Goal: Task Accomplishment & Management: Manage account settings

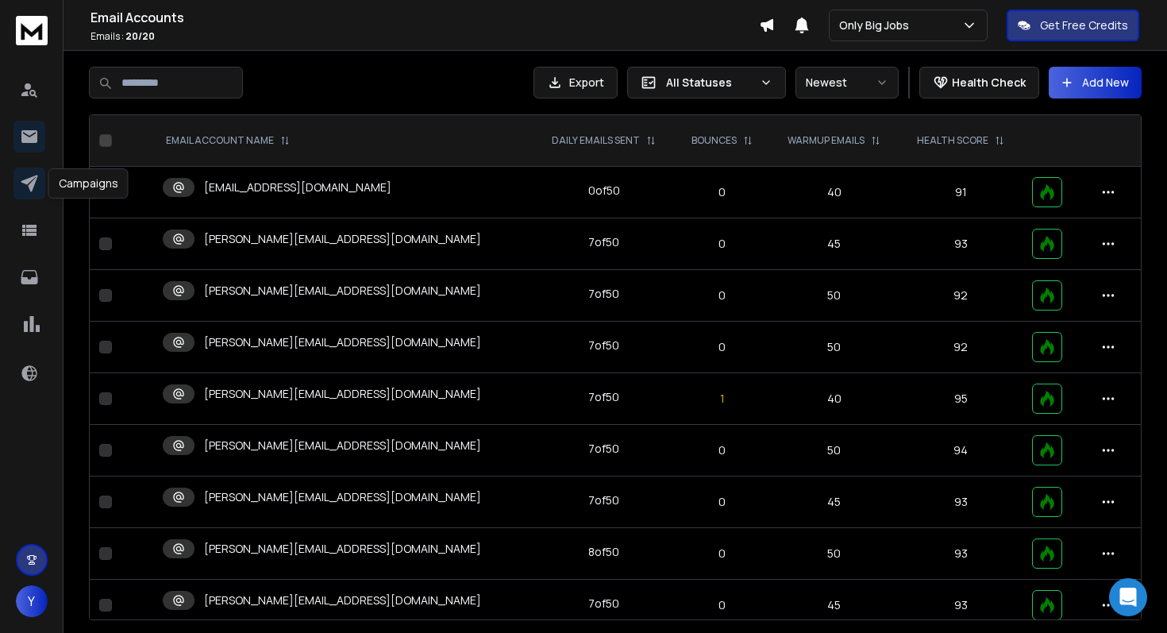
click at [26, 176] on icon at bounding box center [29, 183] width 19 height 19
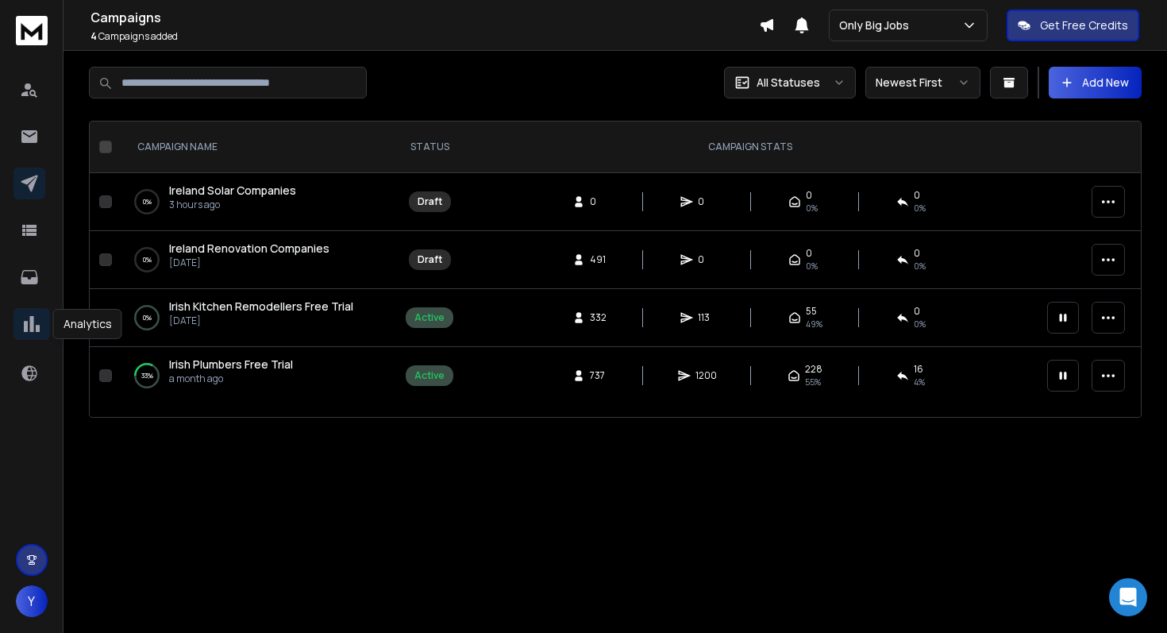
click at [34, 321] on icon at bounding box center [32, 324] width 24 height 24
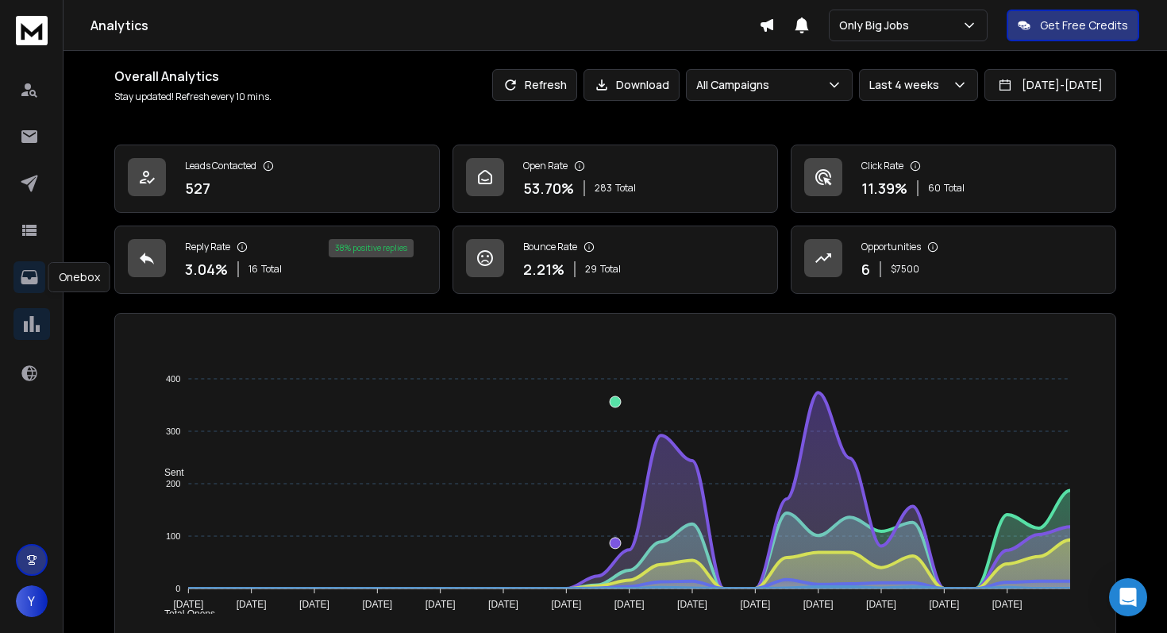
click at [37, 264] on link at bounding box center [29, 277] width 32 height 32
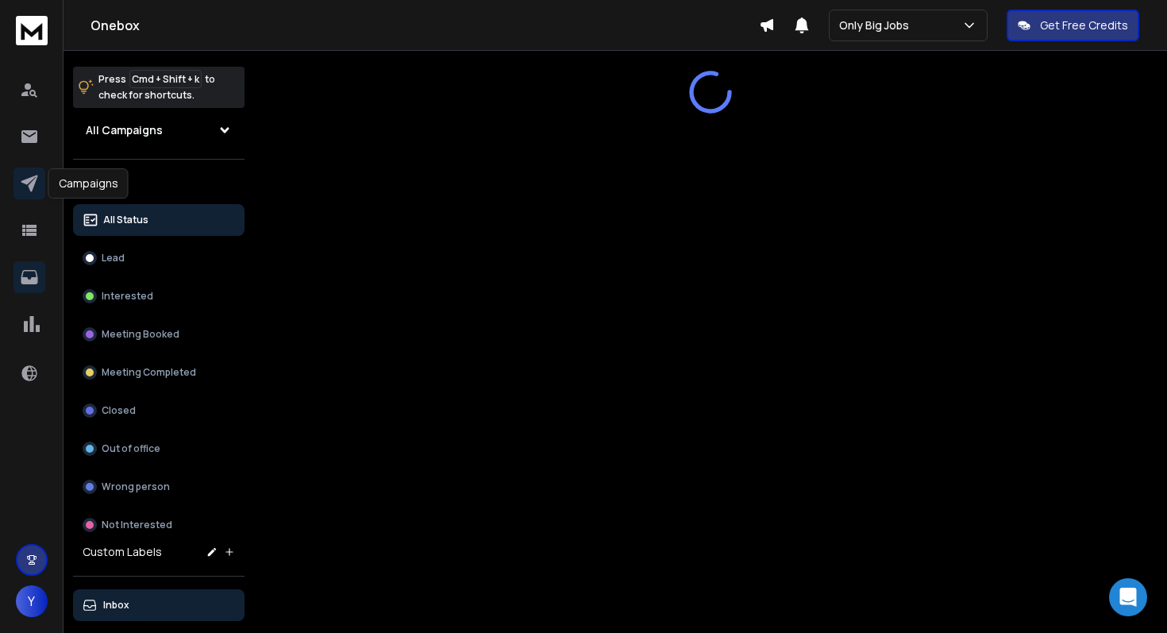
click at [31, 188] on icon at bounding box center [29, 183] width 17 height 17
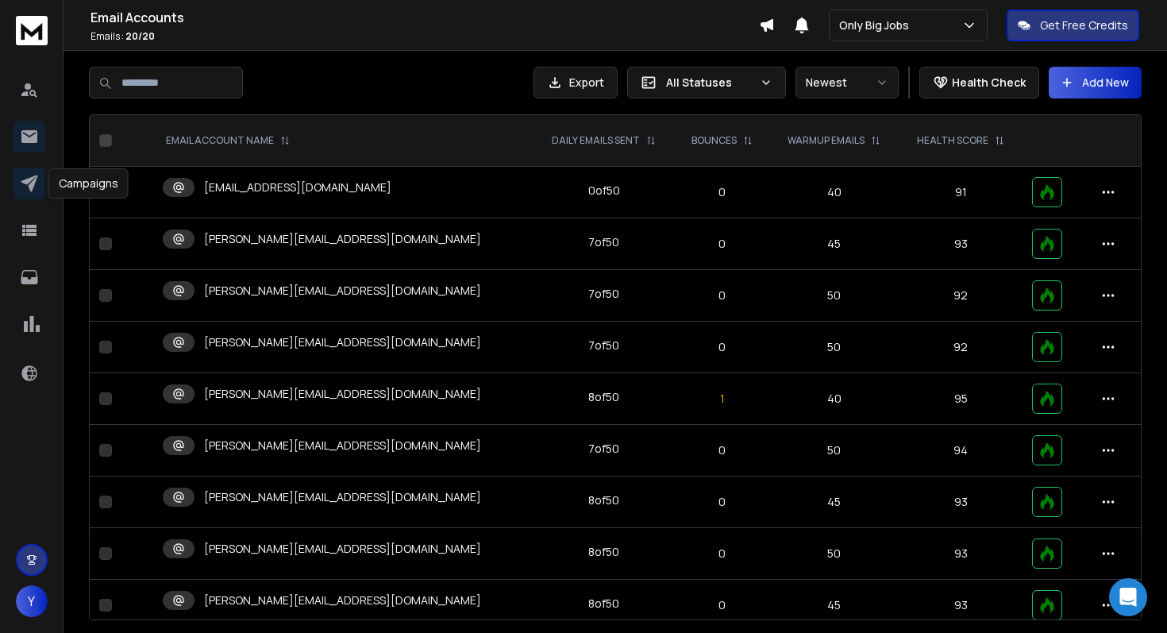
click at [26, 183] on icon at bounding box center [29, 183] width 17 height 17
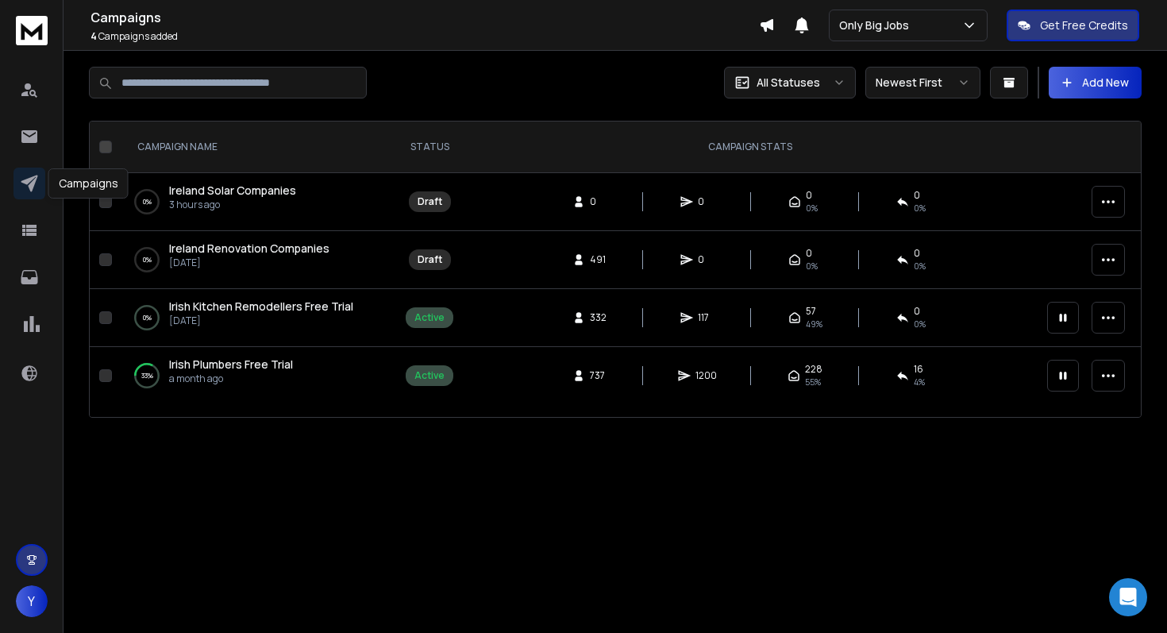
click at [35, 184] on icon at bounding box center [29, 183] width 19 height 19
click at [26, 315] on icon at bounding box center [32, 324] width 24 height 24
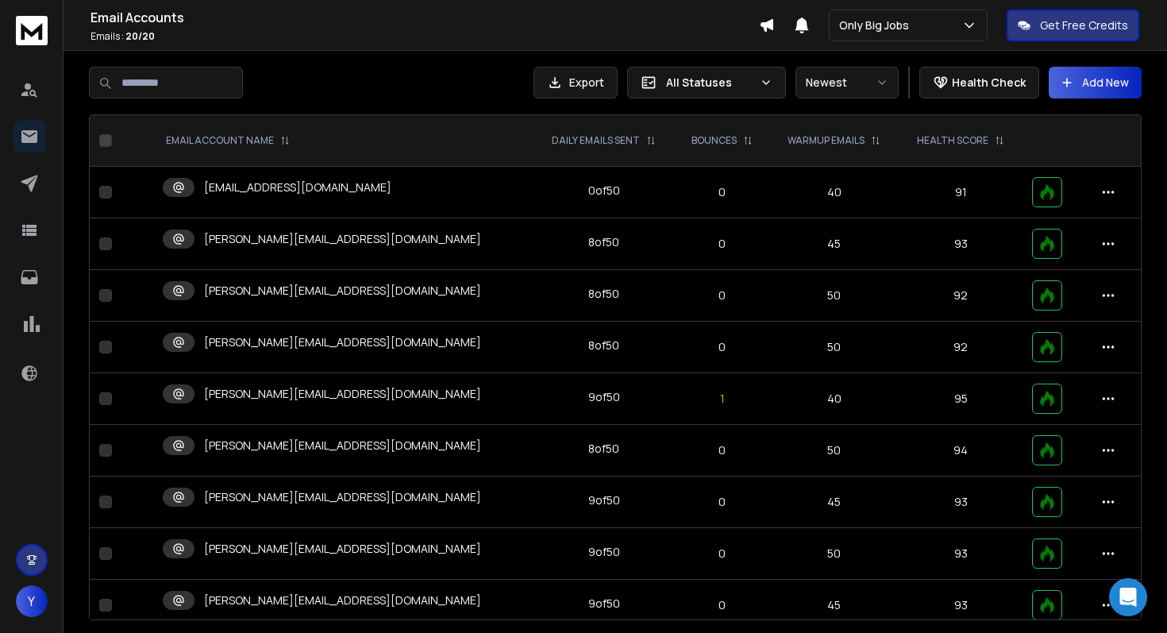
click at [684, 395] on p "1" at bounding box center [721, 399] width 75 height 16
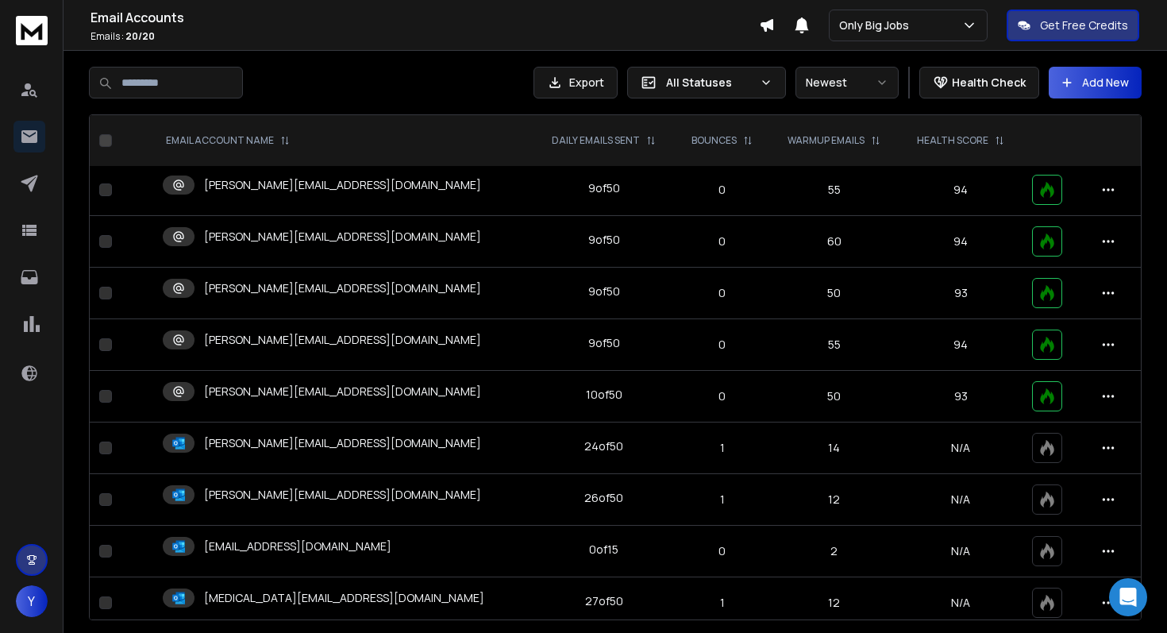
scroll to position [592, 0]
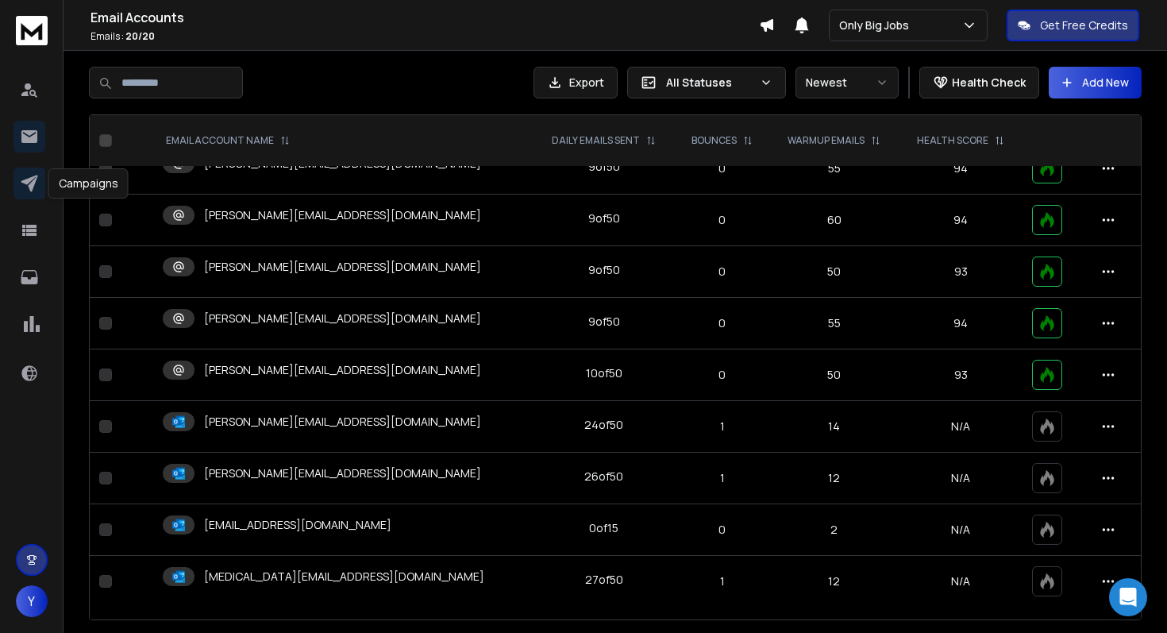
click at [34, 187] on icon at bounding box center [29, 183] width 19 height 19
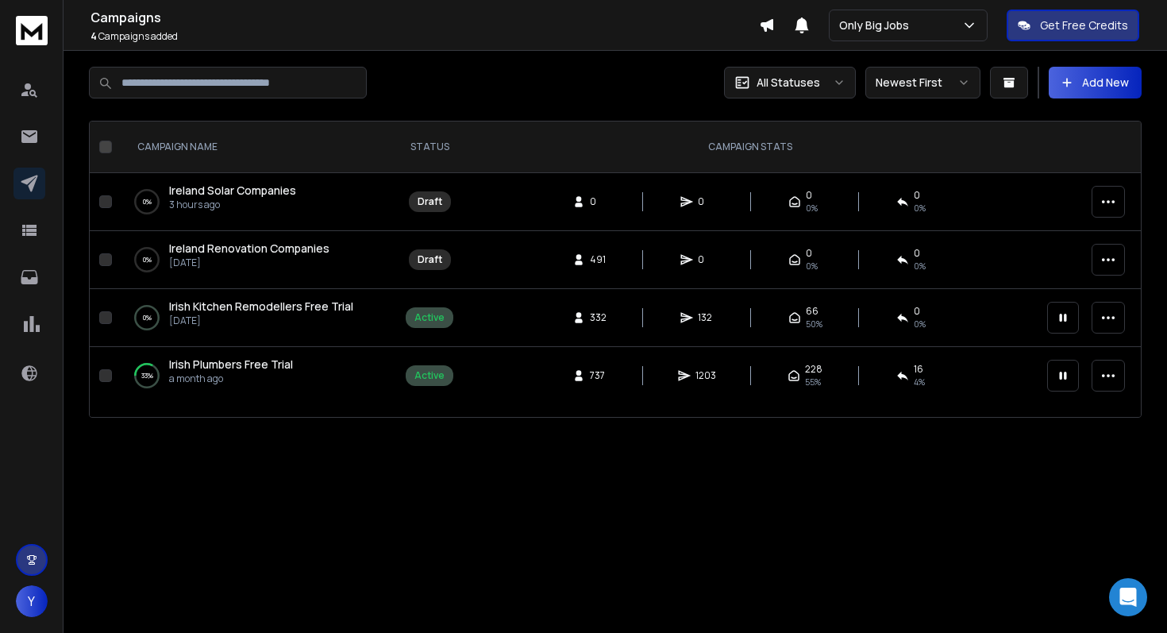
click at [229, 251] on span "Ireland Renovation Companies" at bounding box center [249, 248] width 160 height 15
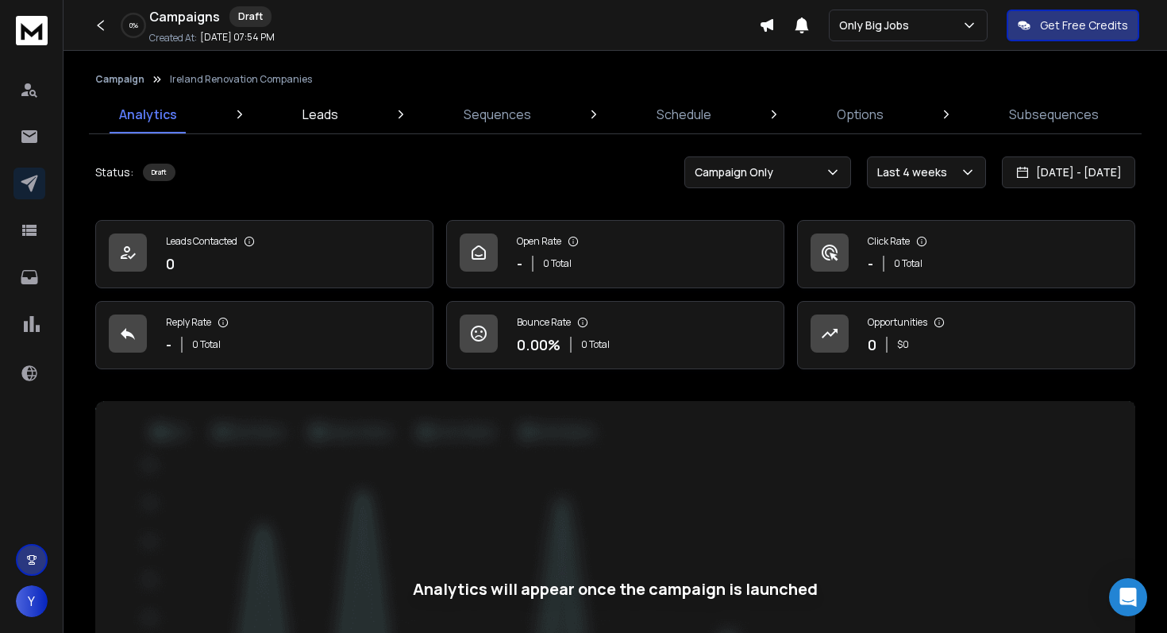
click at [343, 116] on link "Leads" at bounding box center [320, 114] width 55 height 38
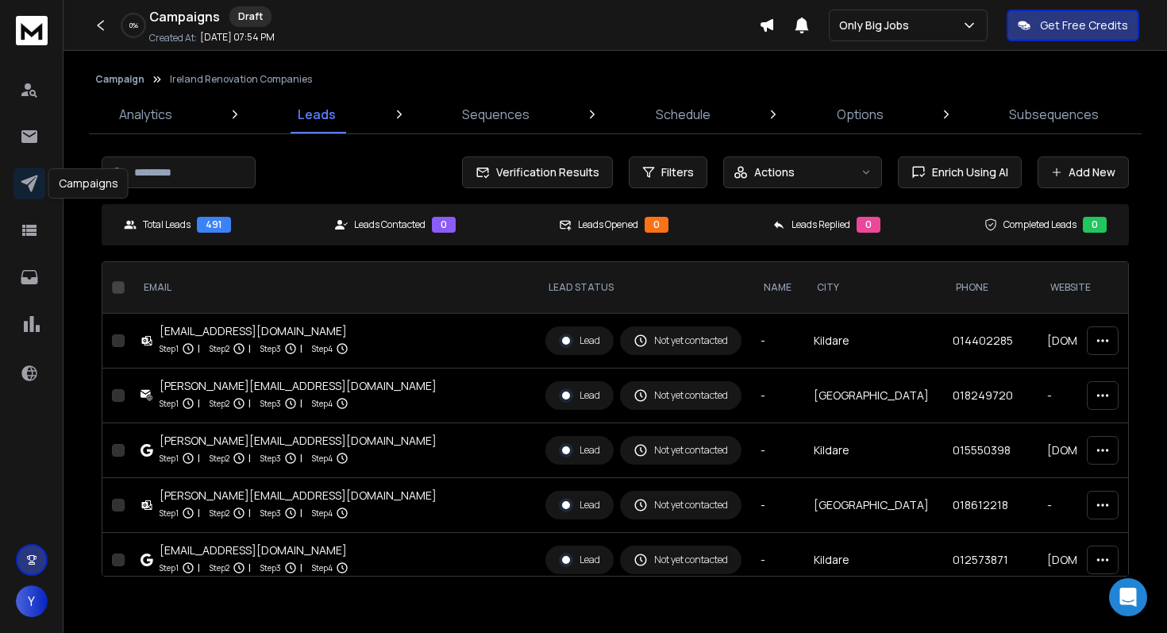
click at [30, 175] on icon at bounding box center [29, 183] width 19 height 19
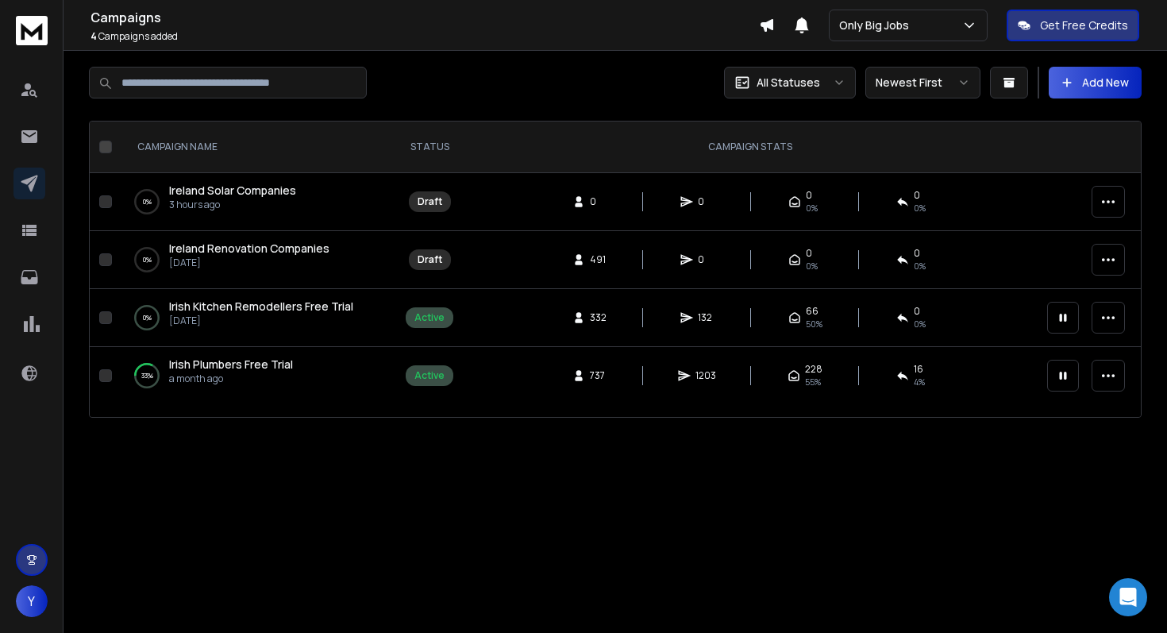
click at [220, 307] on span "Irish Kitchen Remodellers Free Trial" at bounding box center [261, 306] width 184 height 15
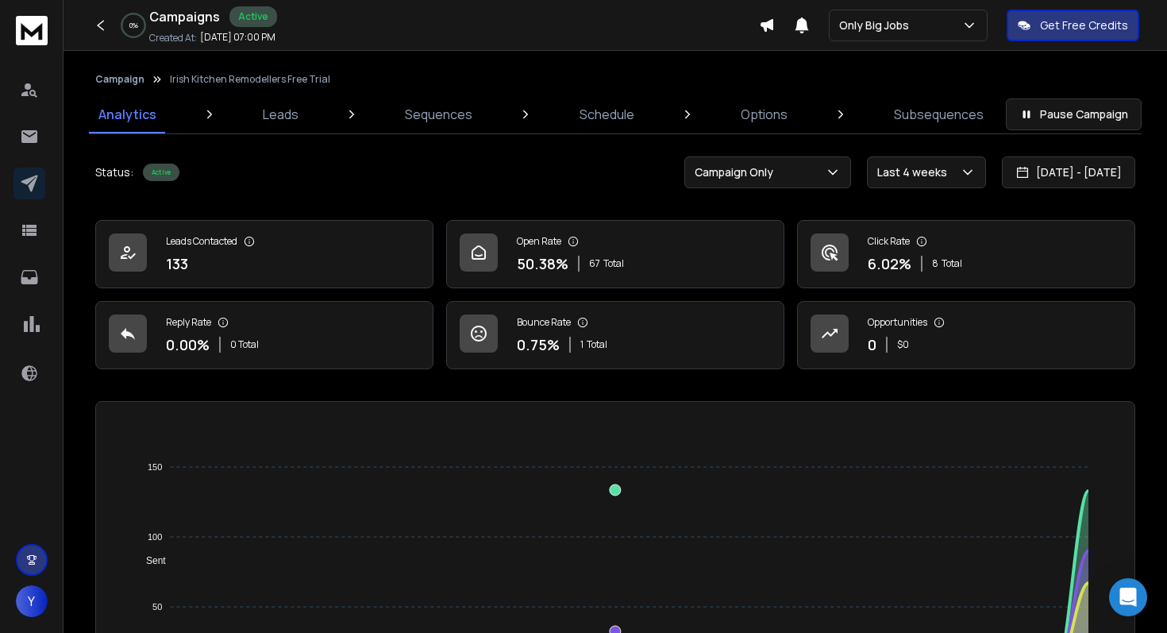
click at [310, 108] on div "Analytics Leads Sequences Schedule Options Subsequences" at bounding box center [541, 114] width 904 height 38
click at [276, 118] on p "Leads" at bounding box center [281, 114] width 36 height 19
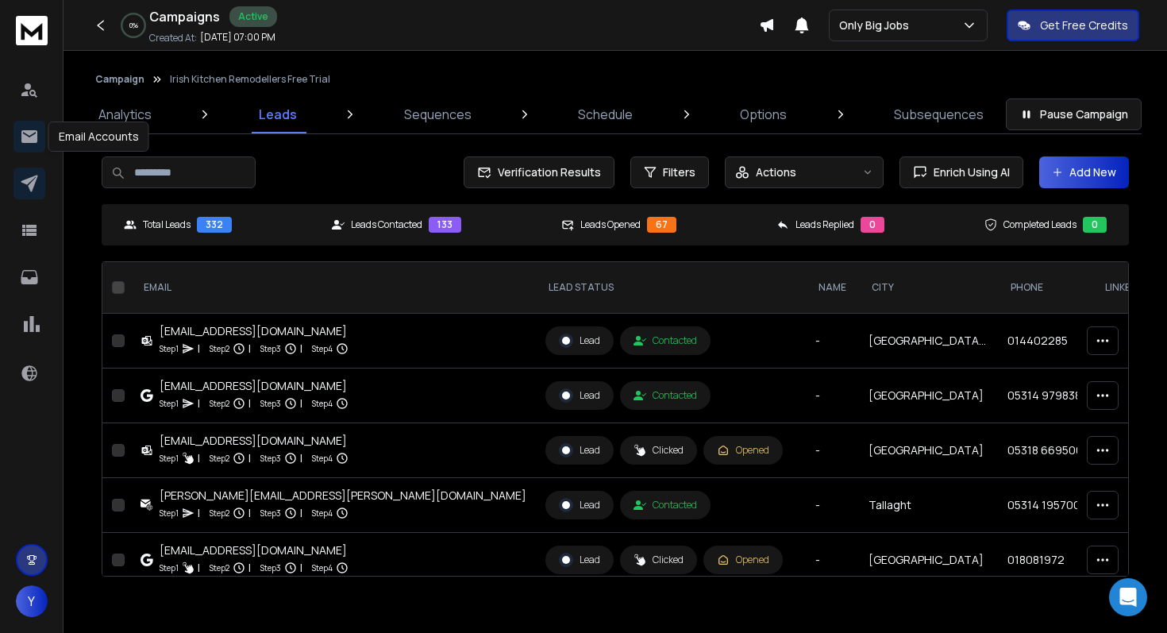
click at [33, 134] on icon at bounding box center [29, 136] width 19 height 19
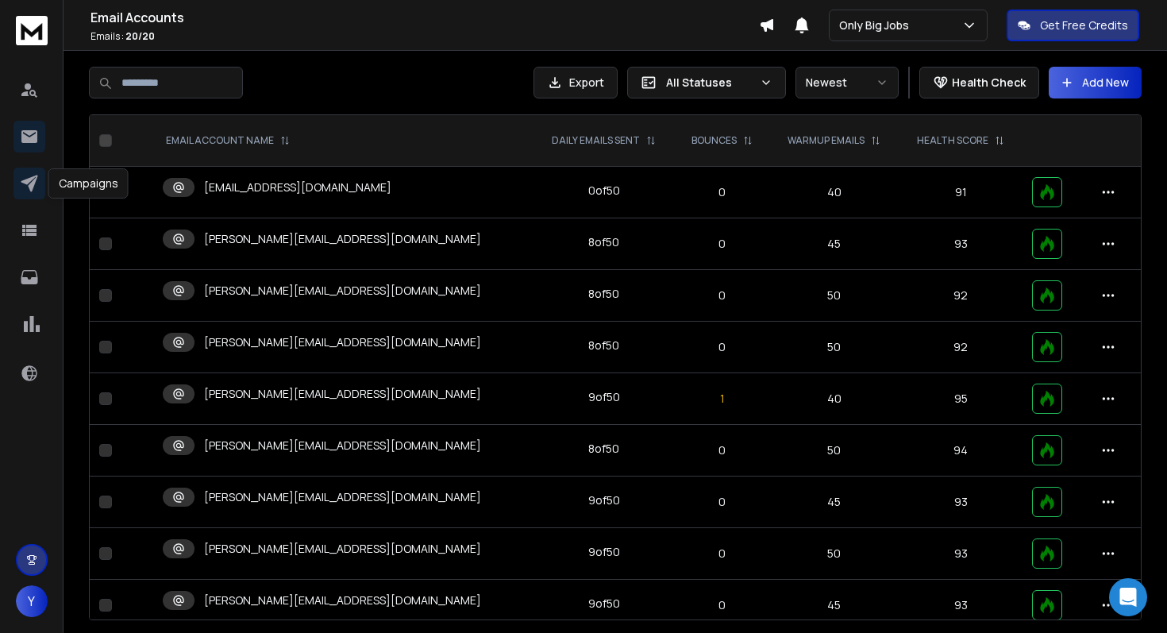
click at [42, 185] on link at bounding box center [29, 184] width 32 height 32
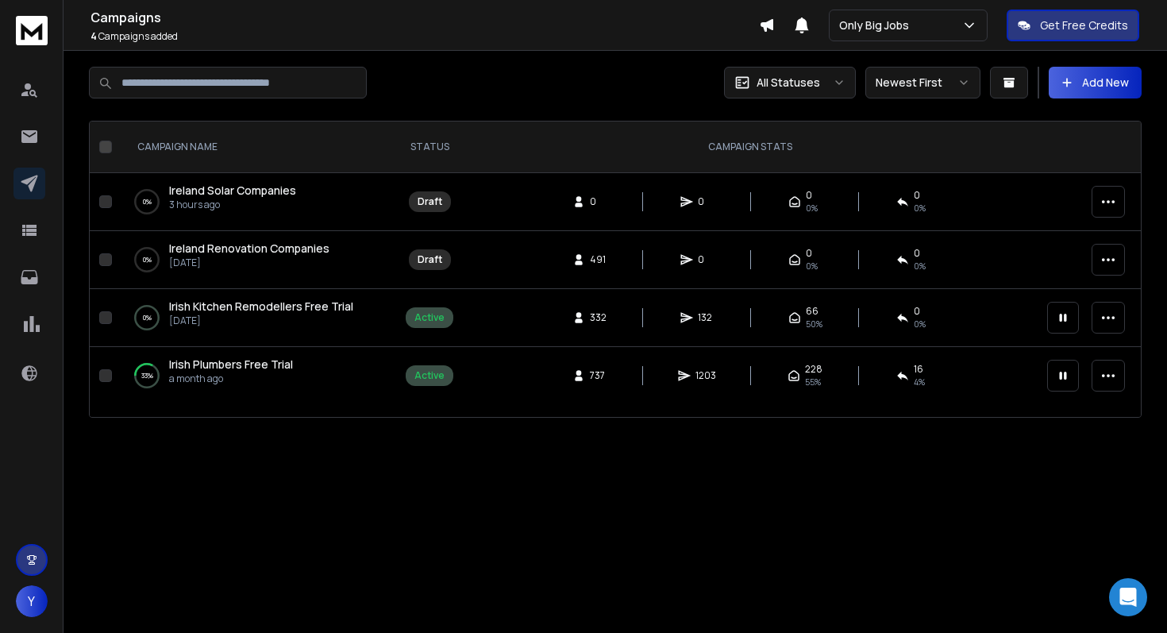
click at [219, 248] on span "Ireland Renovation Companies" at bounding box center [249, 248] width 160 height 15
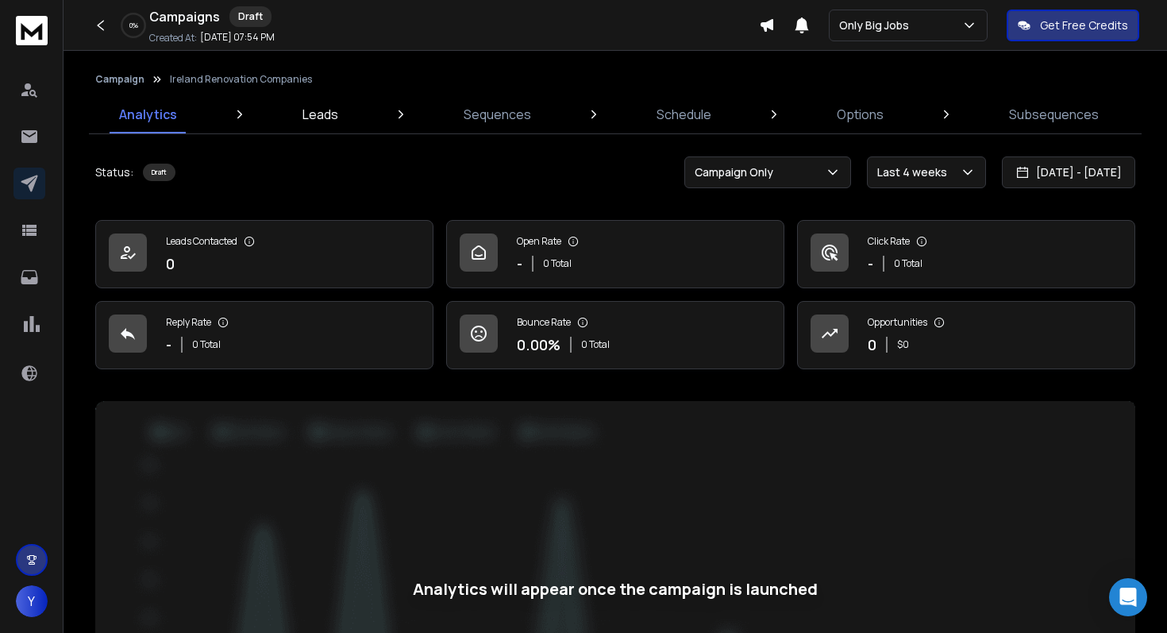
click at [335, 110] on p "Leads" at bounding box center [321, 114] width 36 height 19
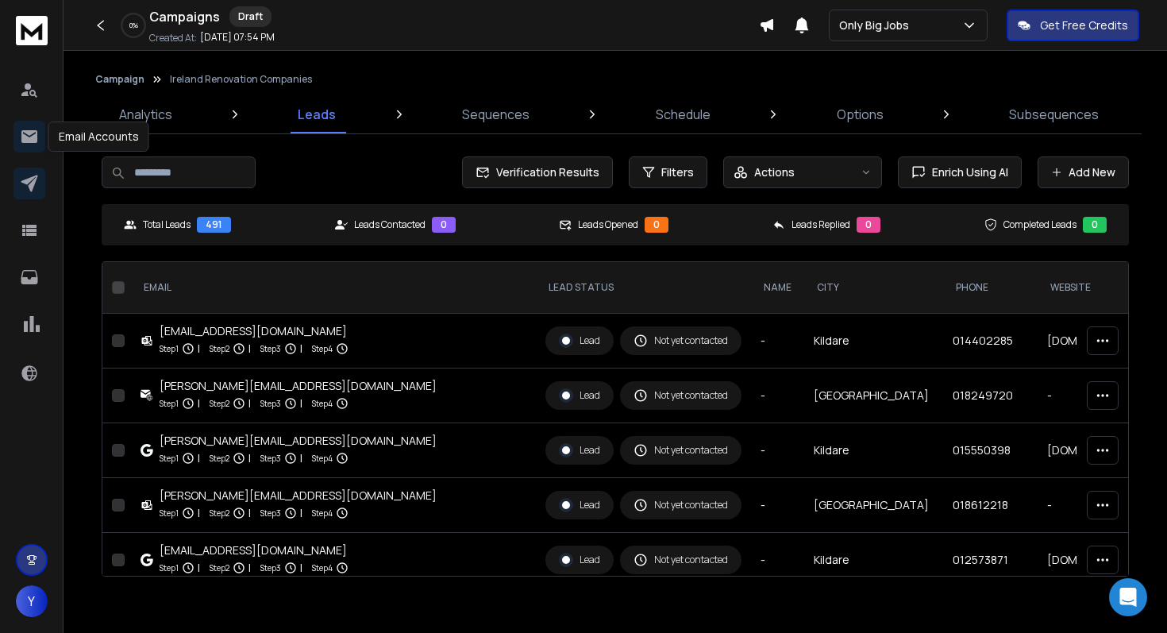
click at [21, 145] on icon at bounding box center [29, 136] width 19 height 19
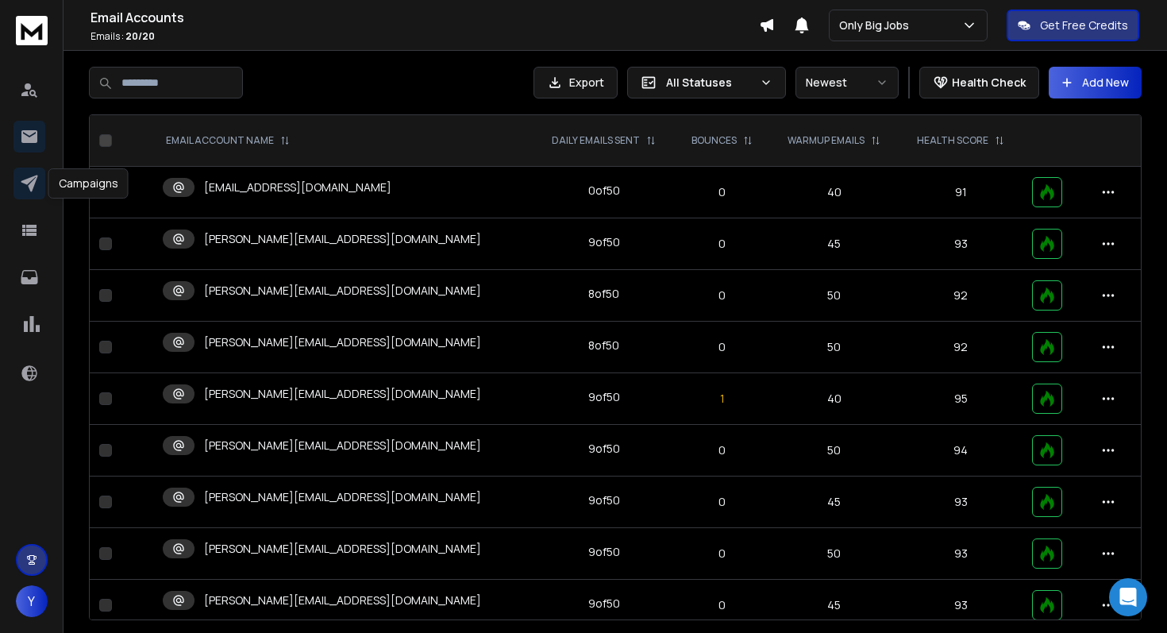
click at [25, 180] on icon at bounding box center [29, 183] width 17 height 17
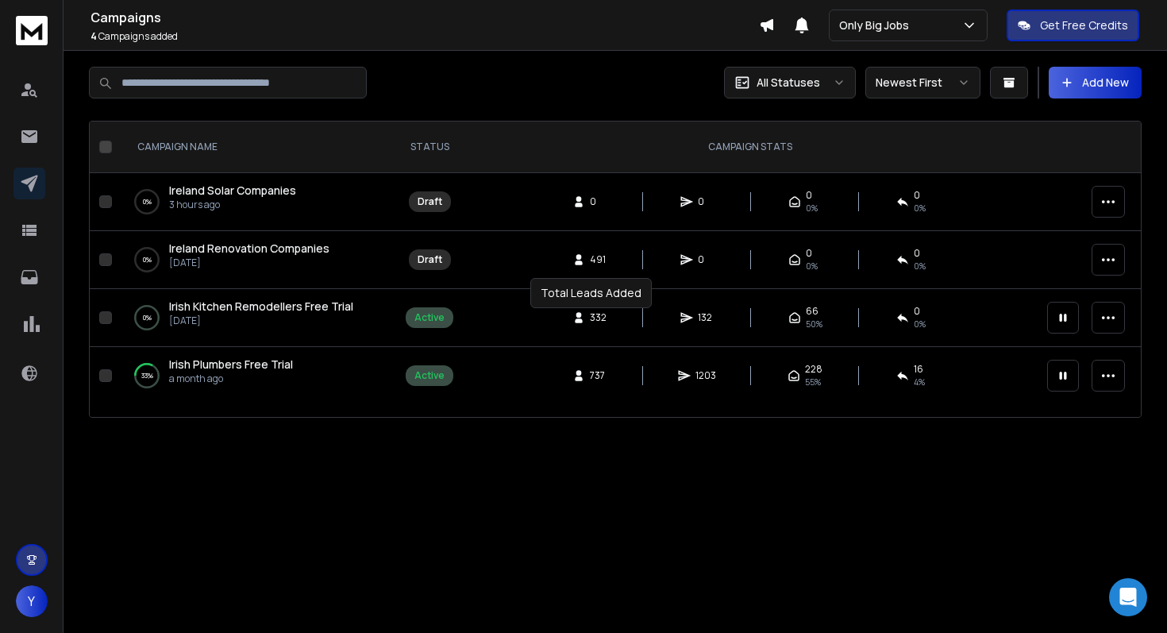
click at [579, 317] on icon at bounding box center [579, 315] width 6 height 6
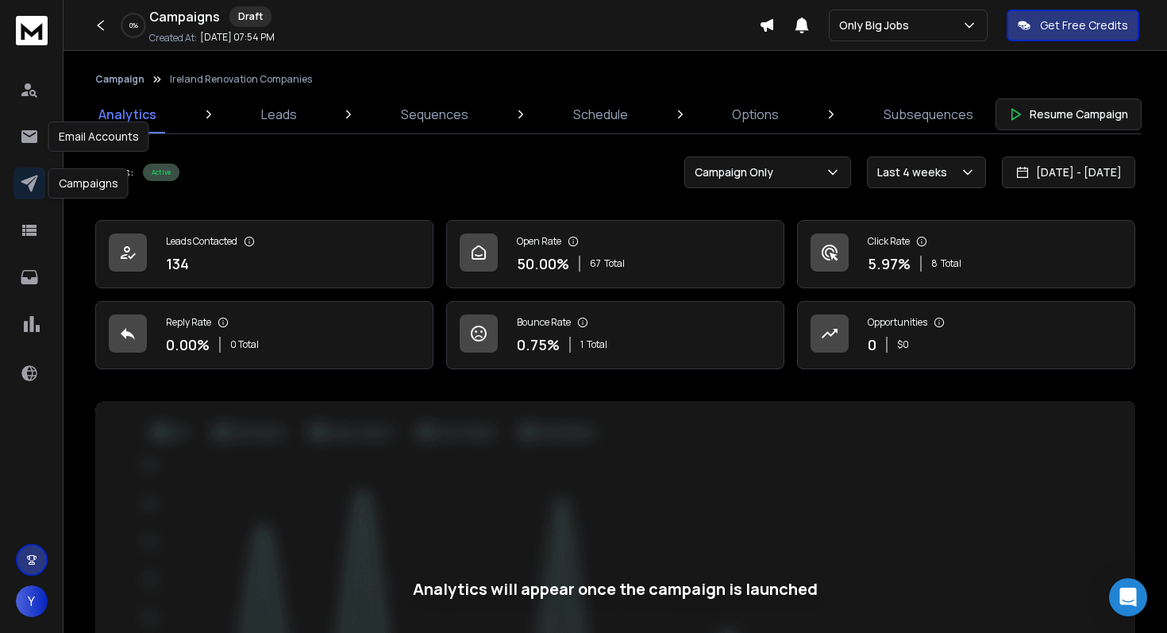
click at [33, 174] on icon at bounding box center [29, 183] width 19 height 19
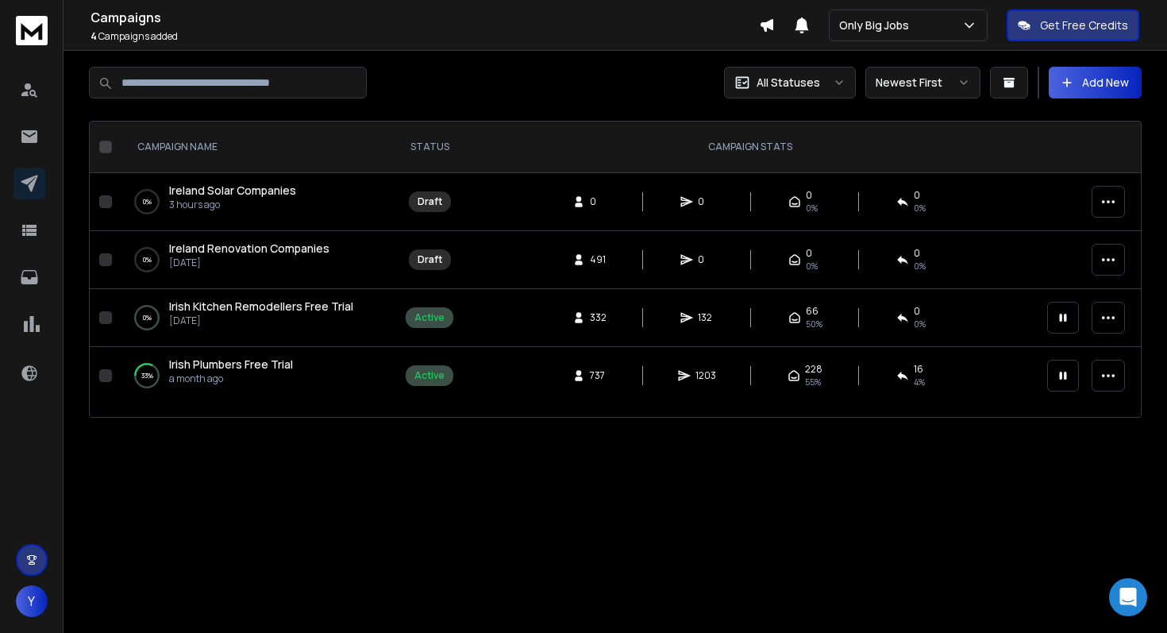
click at [270, 250] on span "Ireland Renovation Companies" at bounding box center [249, 248] width 160 height 15
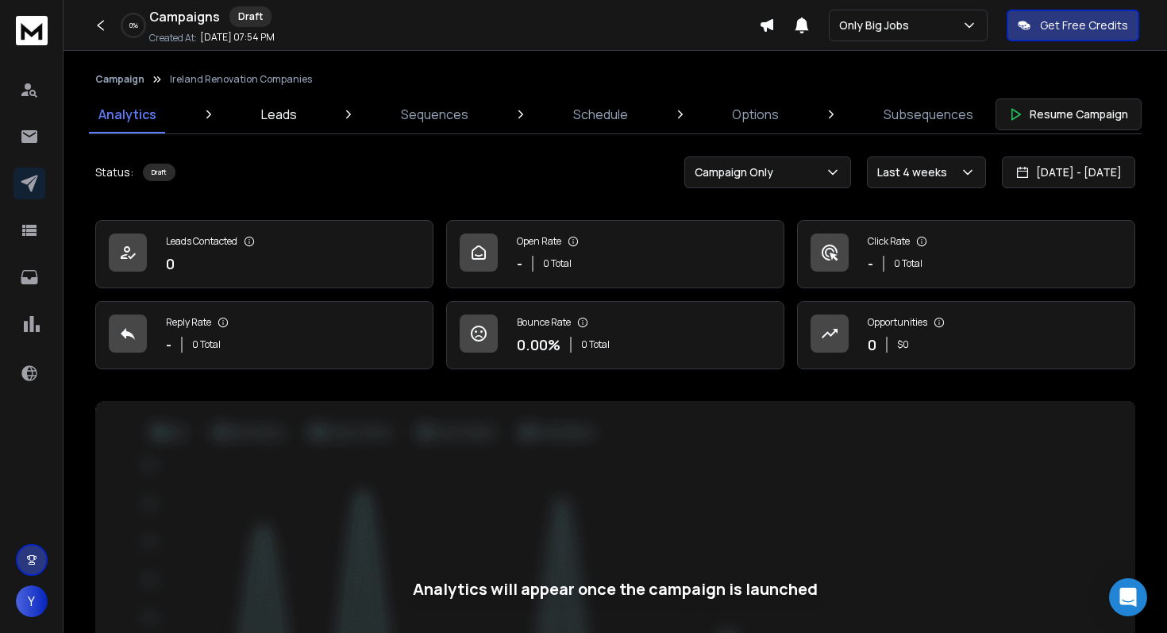
click at [288, 114] on p "Leads" at bounding box center [279, 114] width 36 height 19
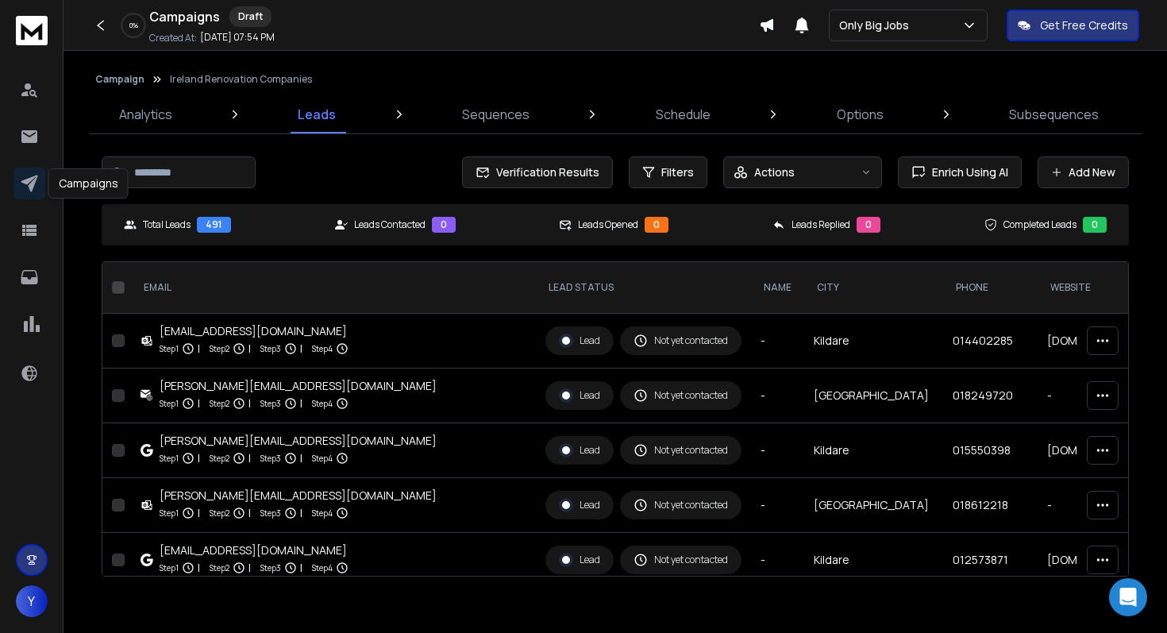
click at [33, 192] on icon at bounding box center [29, 183] width 19 height 19
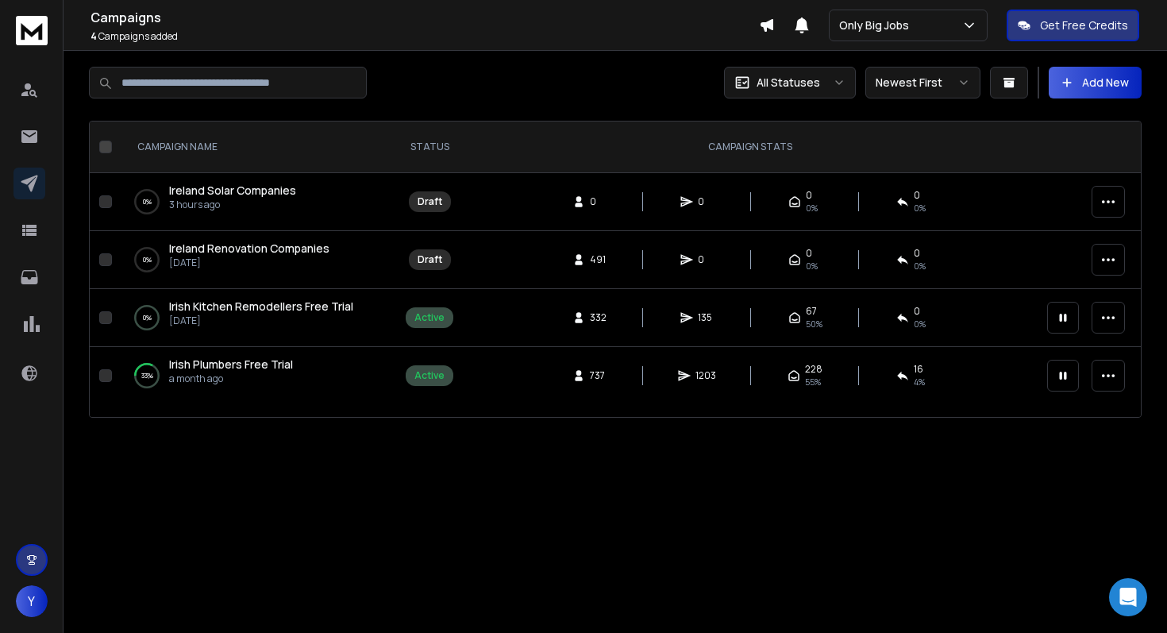
click at [267, 248] on span "Ireland Renovation Companies" at bounding box center [249, 248] width 160 height 15
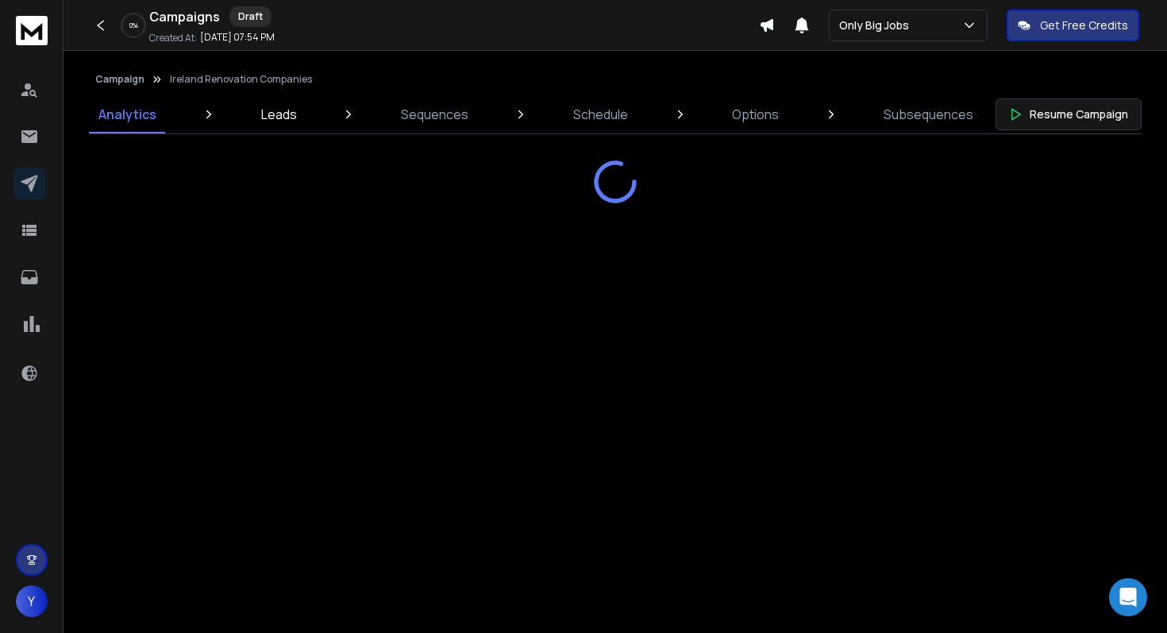
click at [291, 124] on link "Leads" at bounding box center [279, 114] width 55 height 38
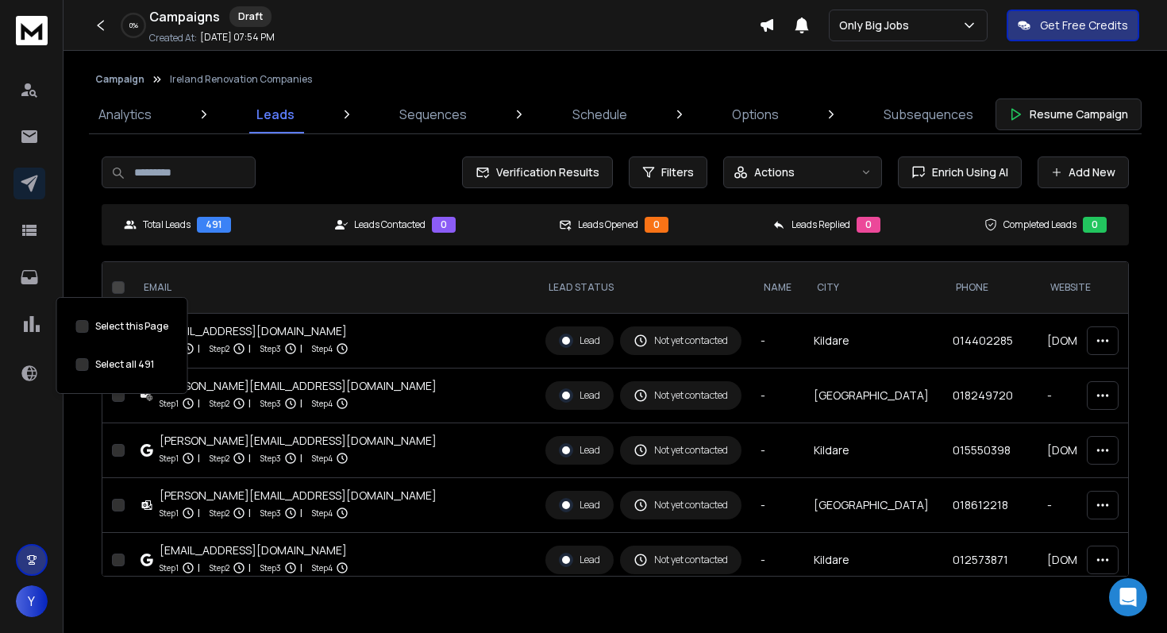
click at [118, 288] on button "Select this Page" at bounding box center [118, 287] width 13 height 13
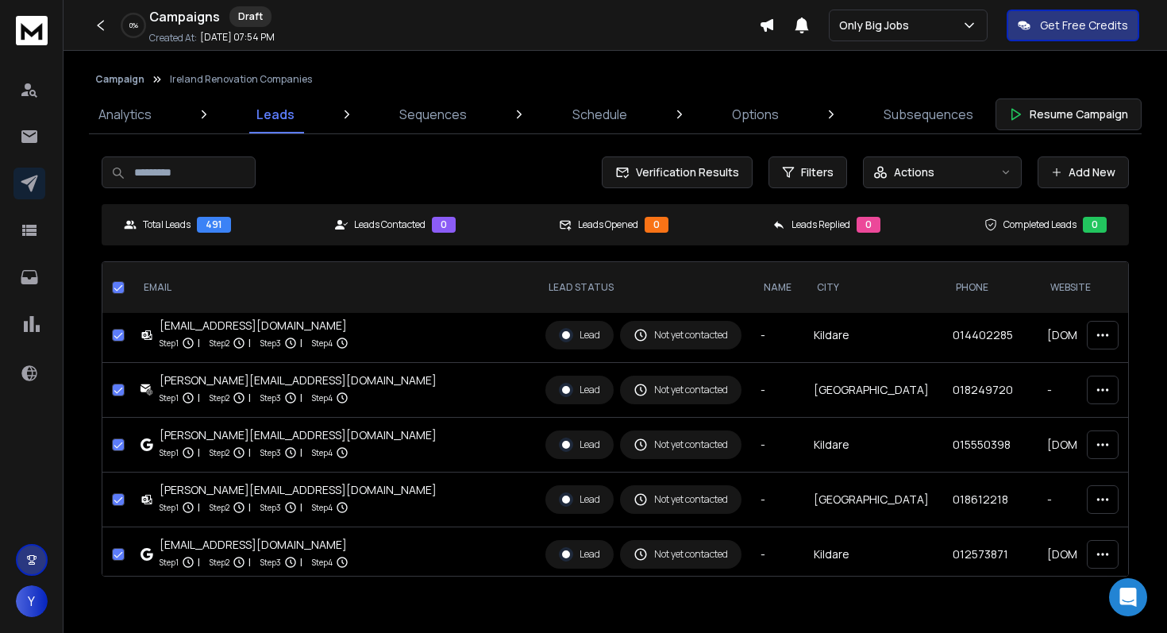
scroll to position [4, 0]
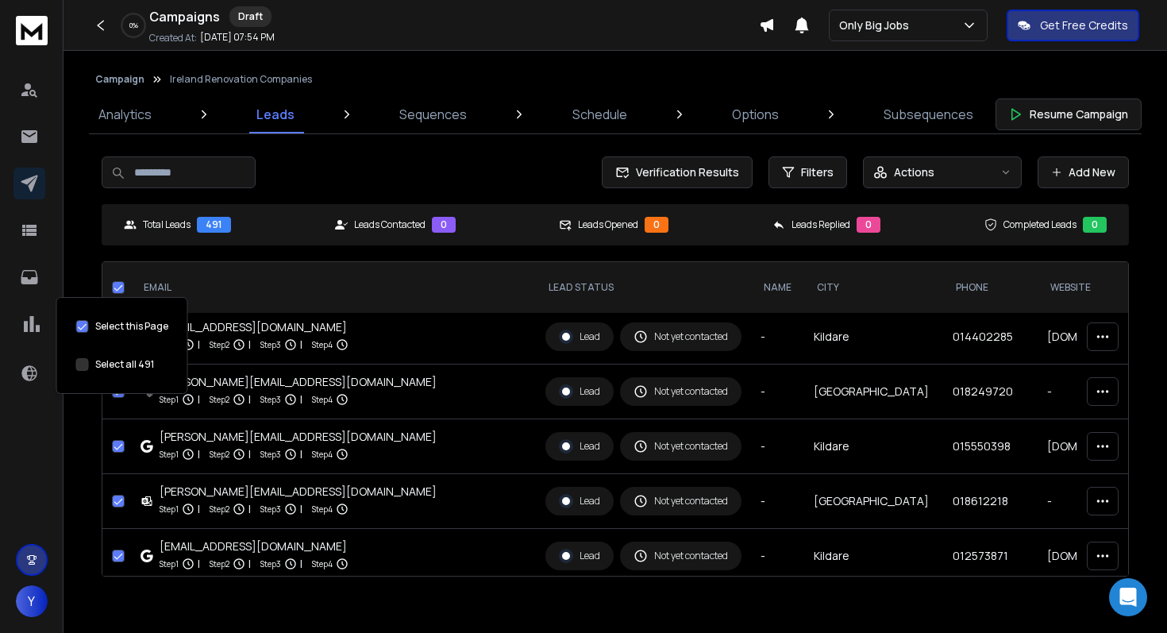
click at [121, 292] on button "Select this Page" at bounding box center [118, 287] width 13 height 13
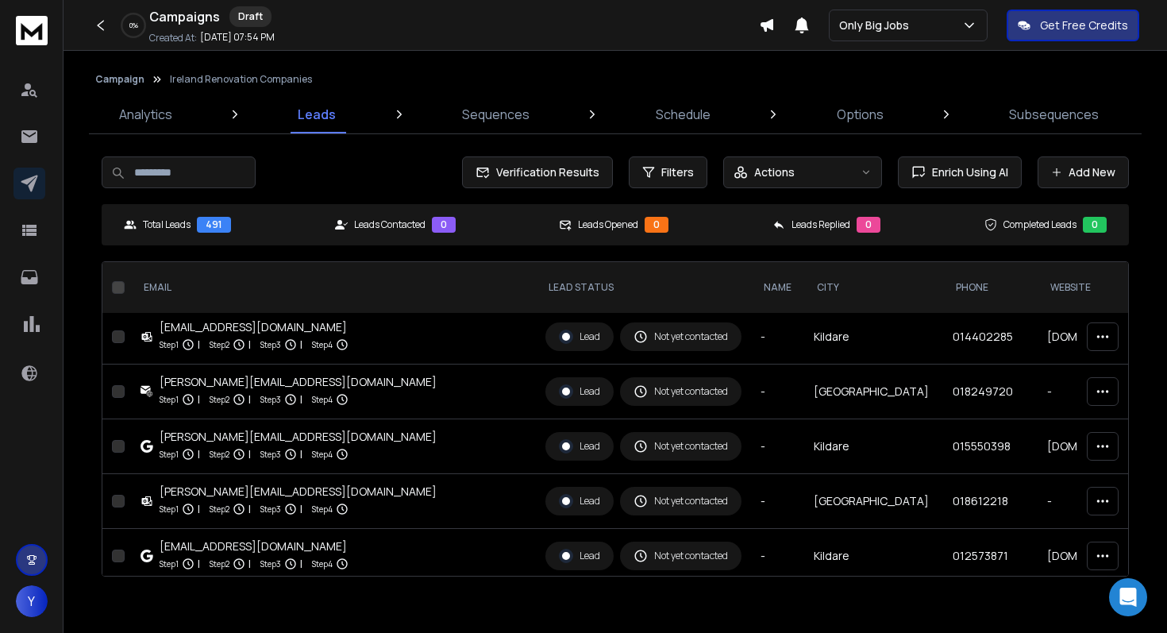
click at [121, 292] on button "button" at bounding box center [118, 287] width 13 height 13
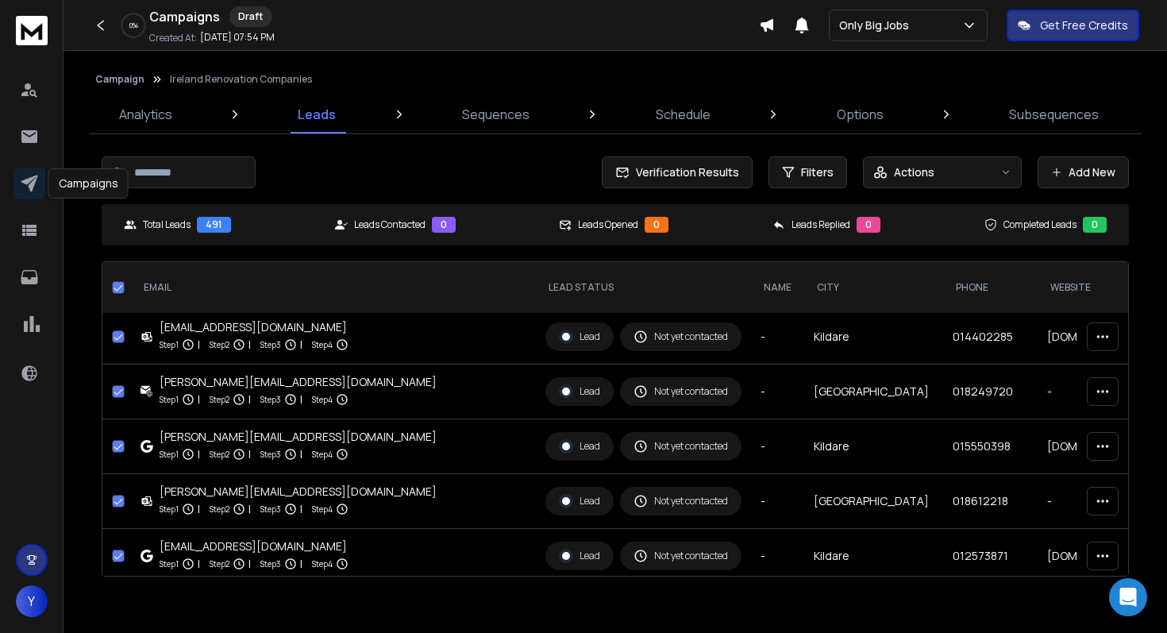
click at [40, 191] on link at bounding box center [29, 184] width 32 height 32
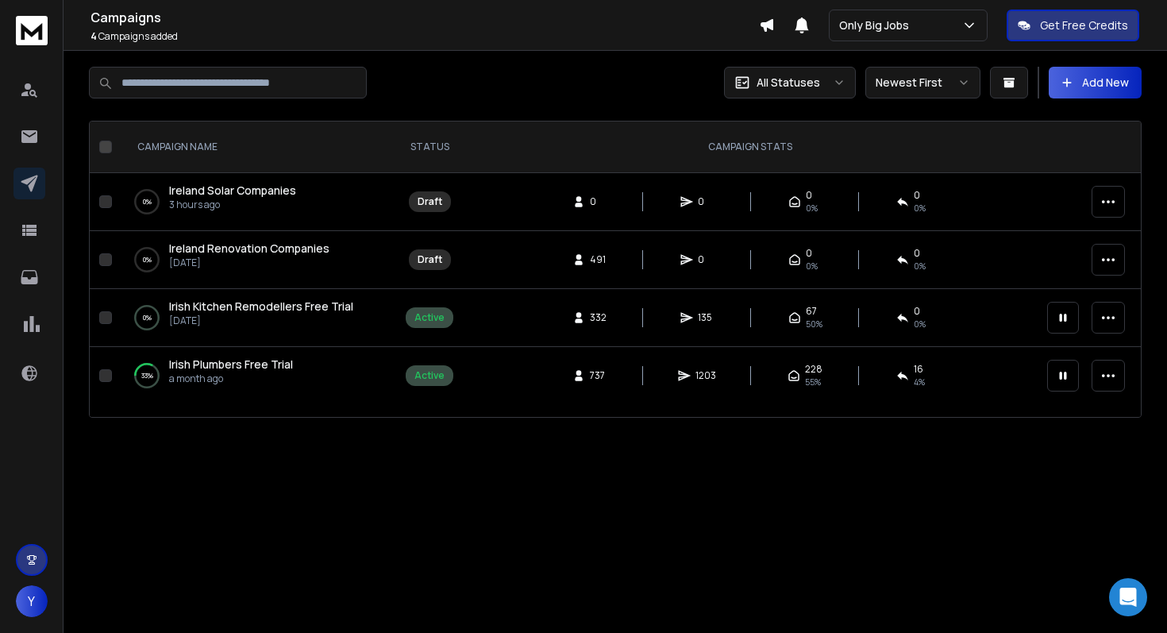
click at [289, 247] on span "Ireland Renovation Companies" at bounding box center [249, 248] width 160 height 15
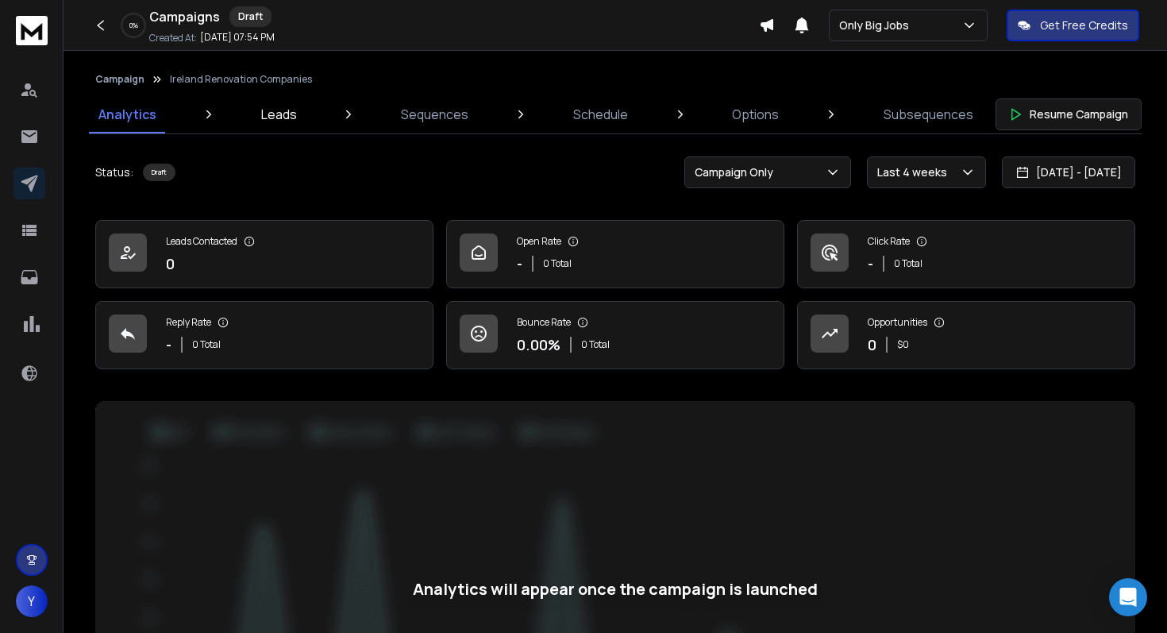
click at [286, 111] on p "Leads" at bounding box center [279, 114] width 36 height 19
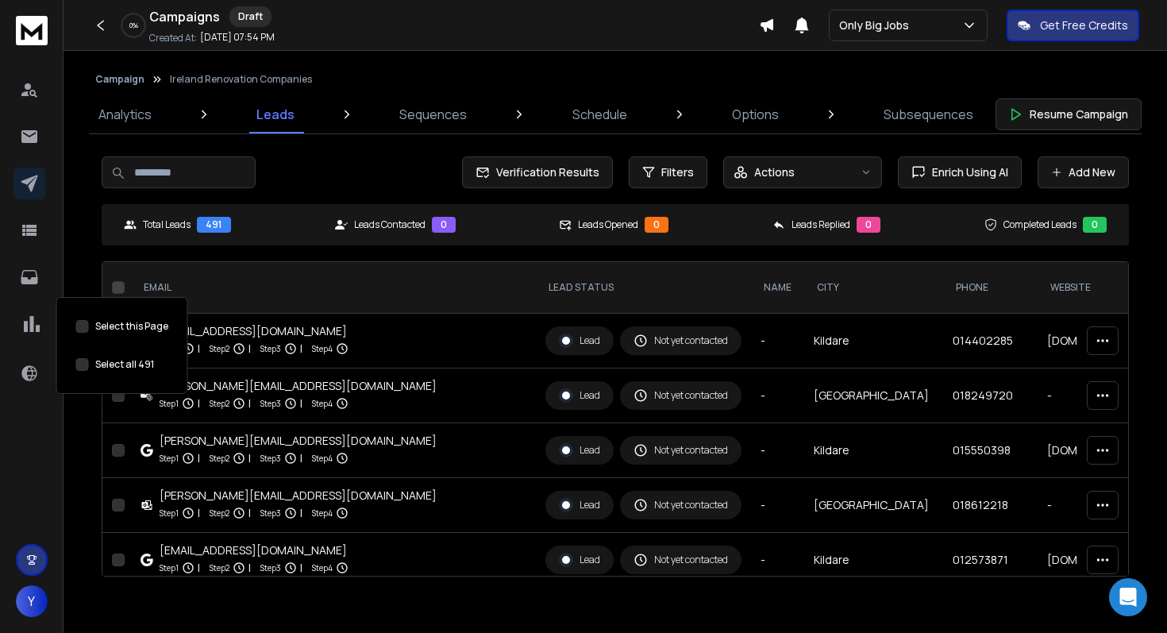
click at [124, 284] on button "Select this Page" at bounding box center [118, 287] width 13 height 13
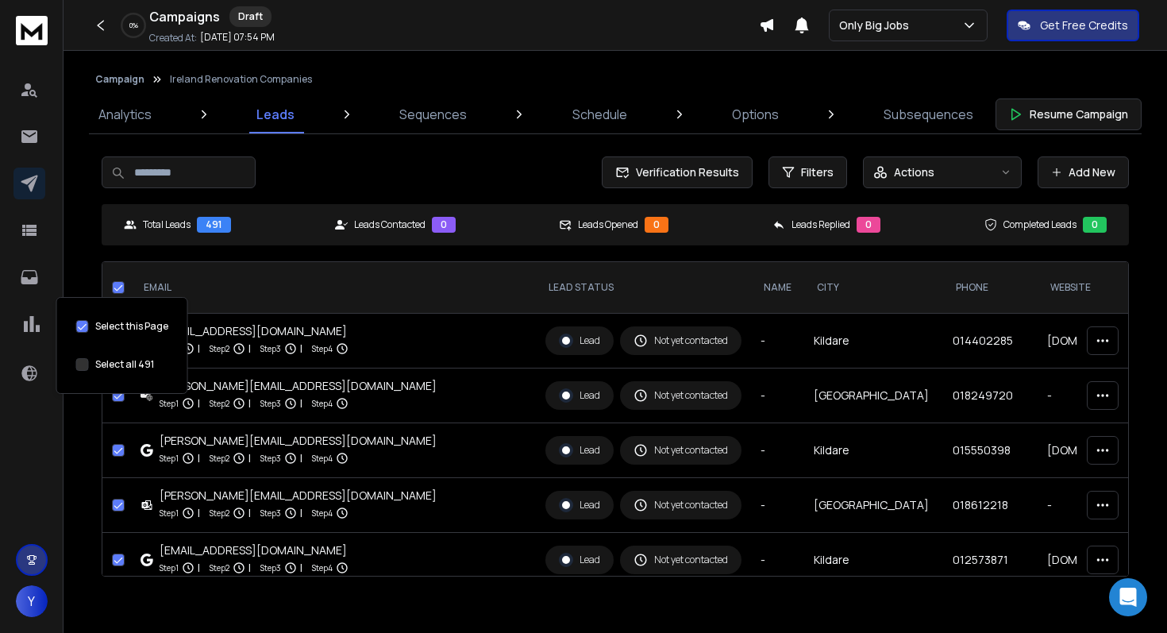
click at [91, 372] on div "Select all 491" at bounding box center [122, 365] width 92 height 32
click at [84, 364] on button "Select this Page" at bounding box center [82, 364] width 13 height 13
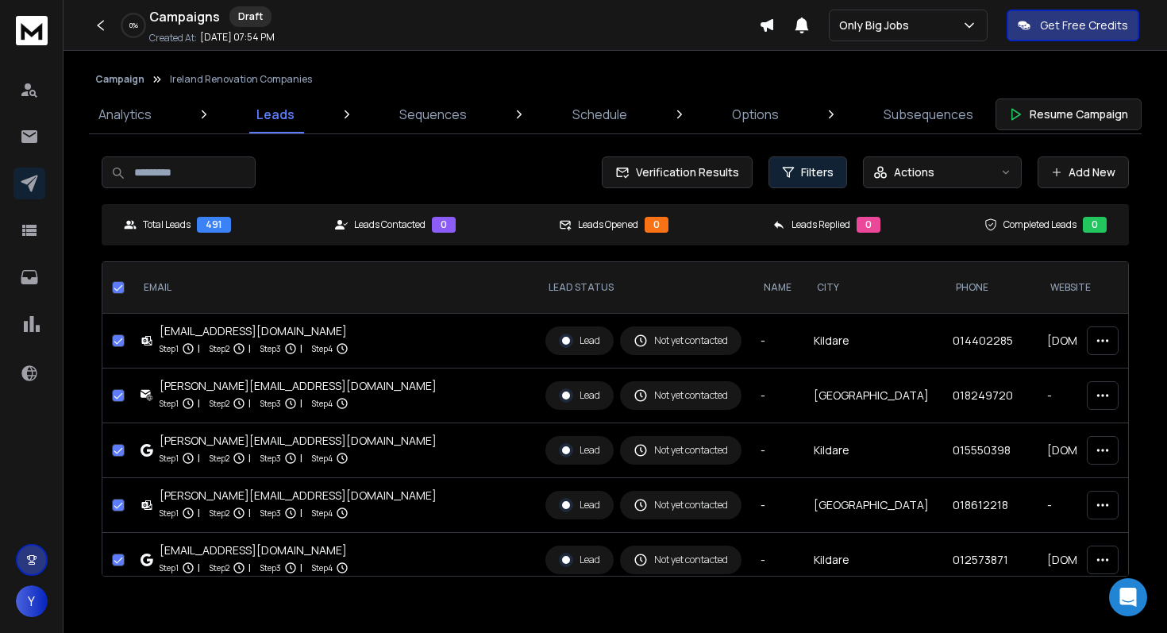
click at [808, 182] on button "Filters" at bounding box center [808, 172] width 79 height 32
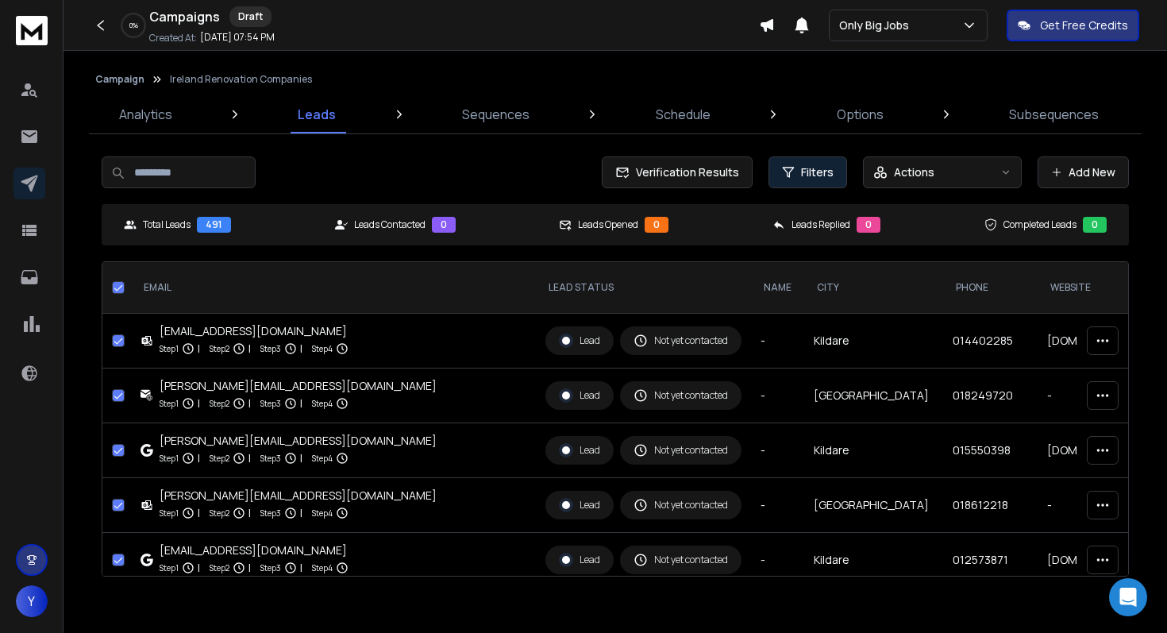
click at [825, 179] on span "Filters" at bounding box center [817, 172] width 33 height 16
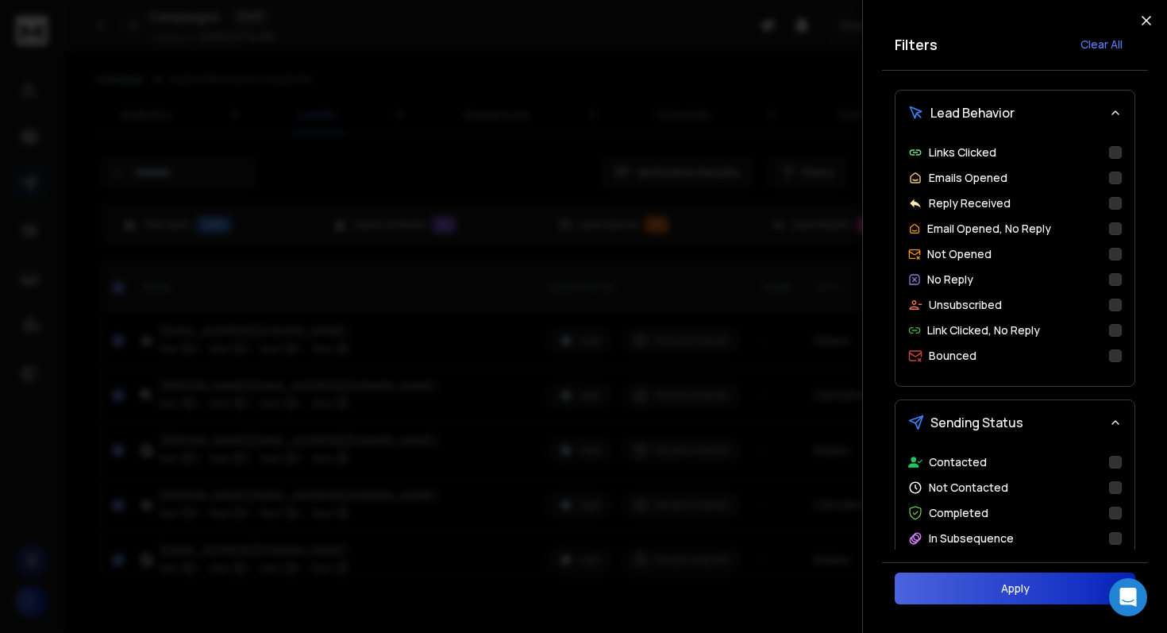
click at [1145, 24] on icon "button" at bounding box center [1147, 21] width 16 height 16
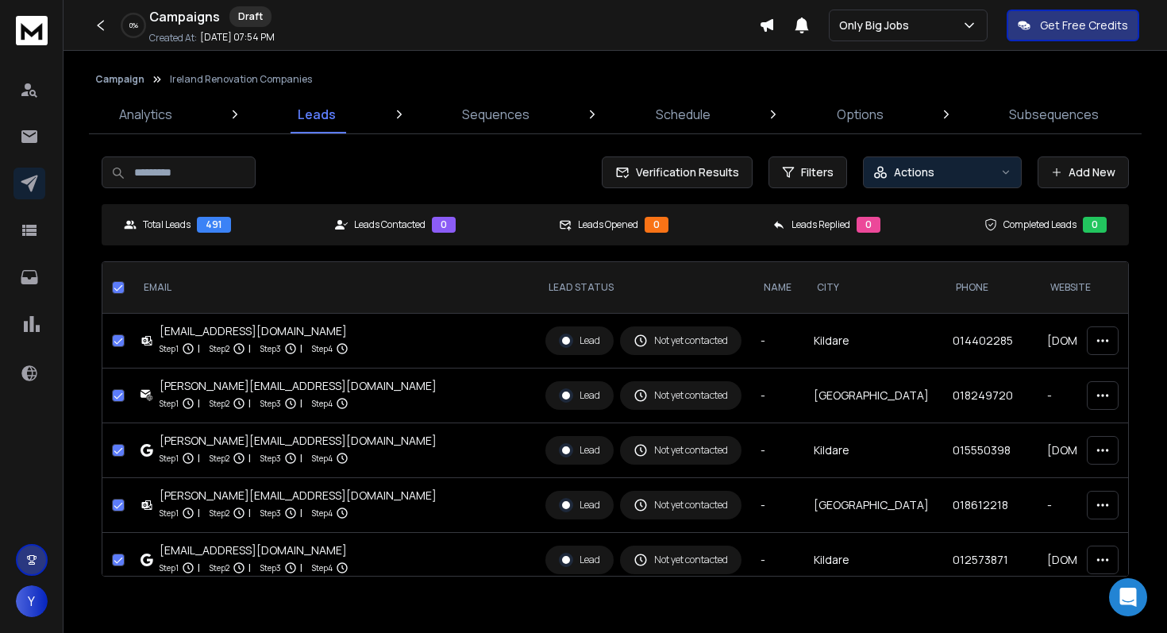
click at [907, 175] on p "Actions" at bounding box center [914, 172] width 40 height 16
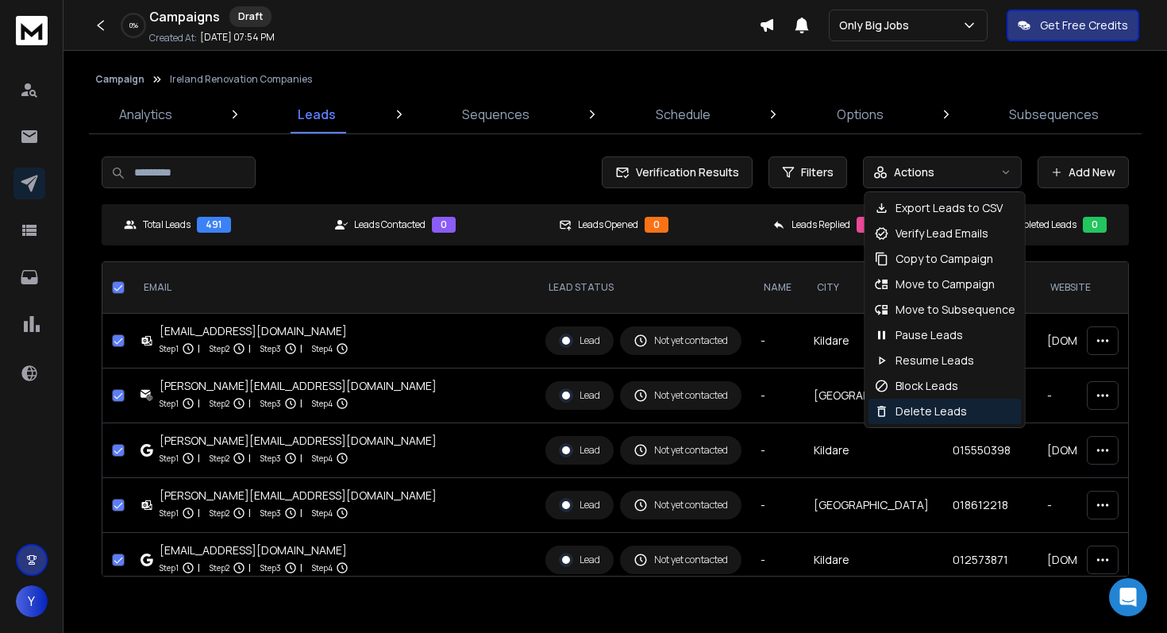
click at [902, 404] on p "Delete Leads" at bounding box center [931, 411] width 71 height 16
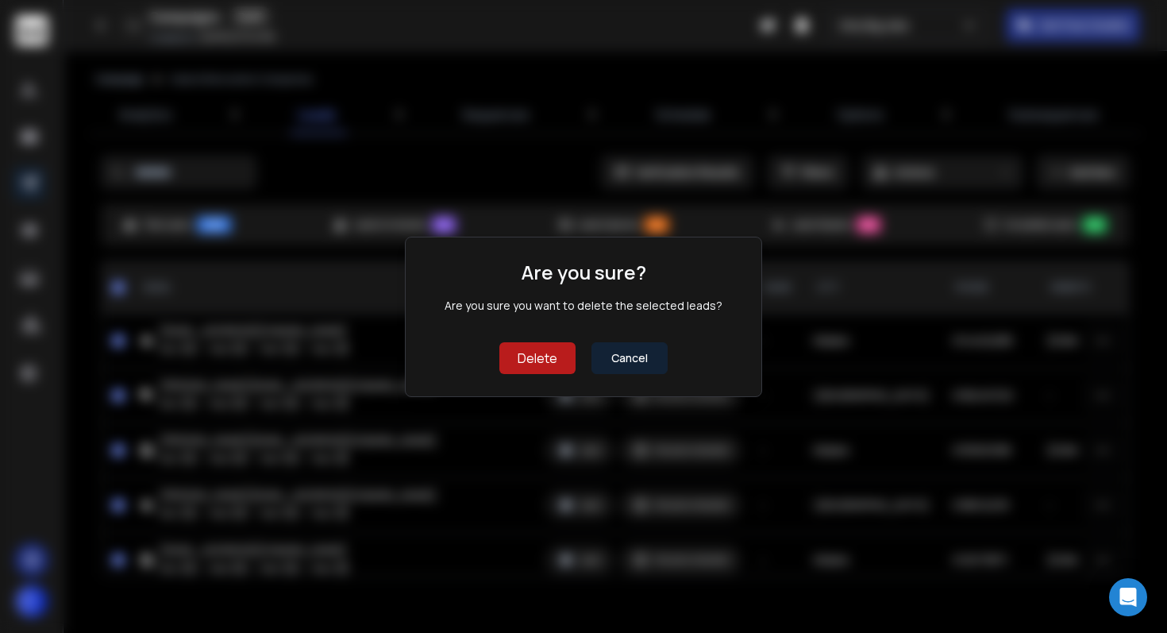
click at [547, 348] on button "Delete" at bounding box center [537, 358] width 76 height 32
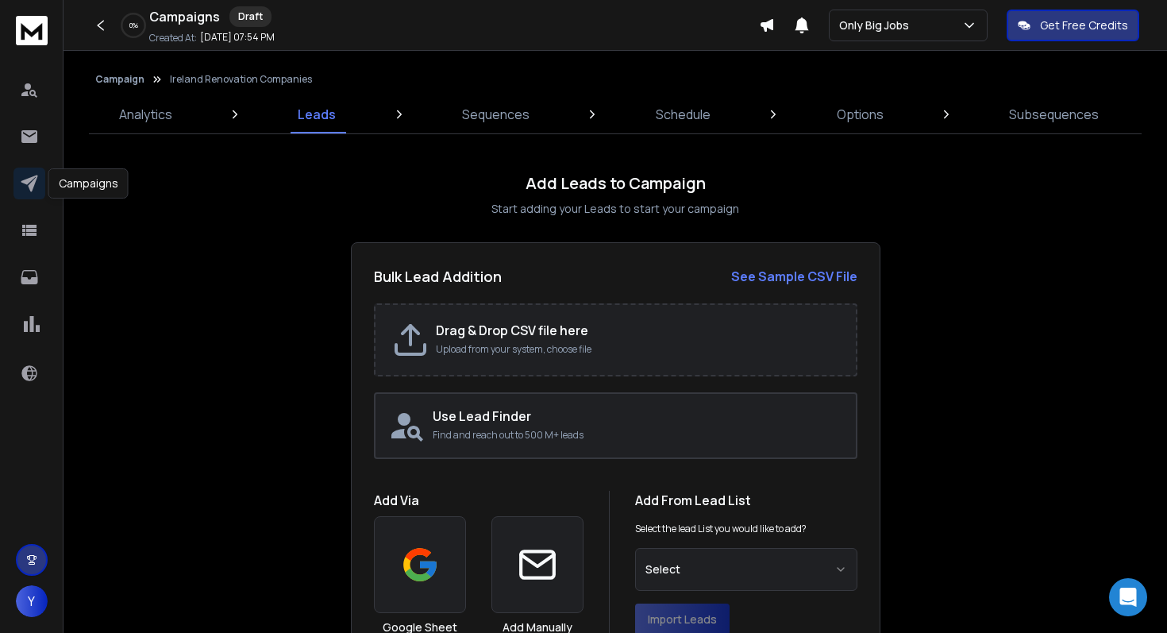
click at [32, 180] on icon at bounding box center [29, 183] width 19 height 19
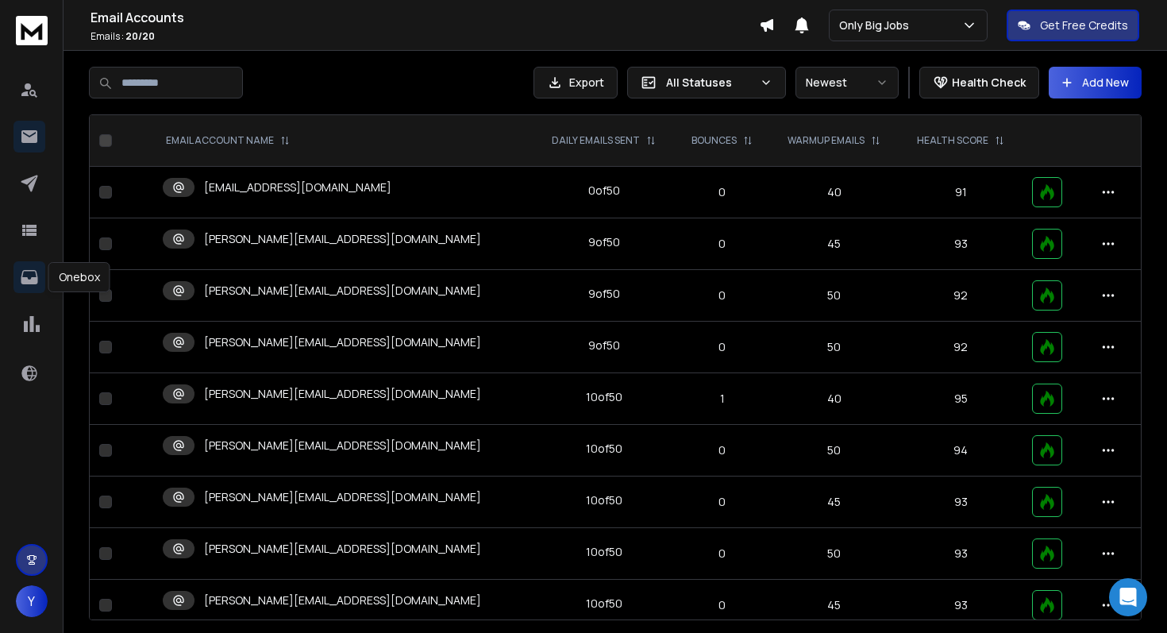
click at [29, 283] on icon at bounding box center [29, 277] width 17 height 14
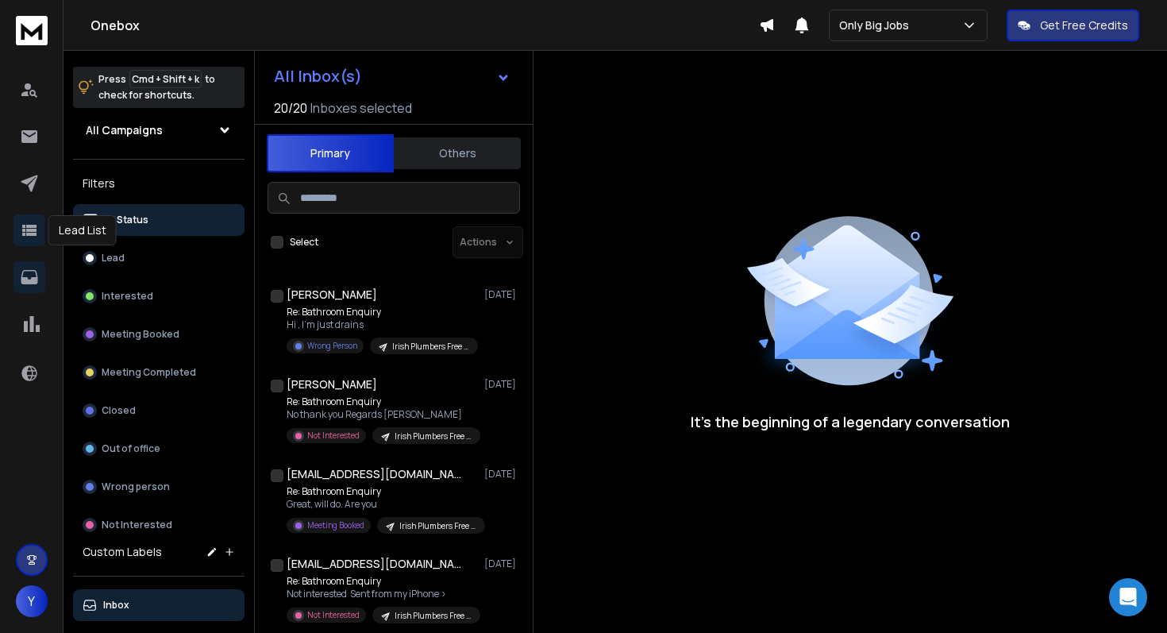
click at [29, 223] on icon at bounding box center [29, 230] width 19 height 19
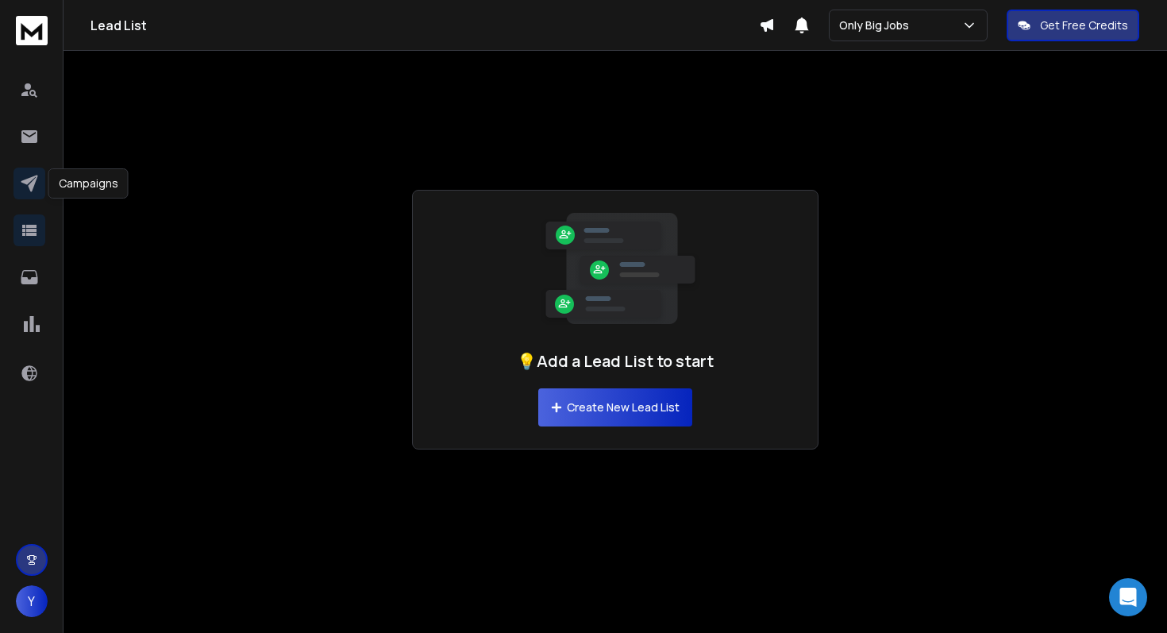
click at [35, 187] on icon at bounding box center [29, 183] width 19 height 19
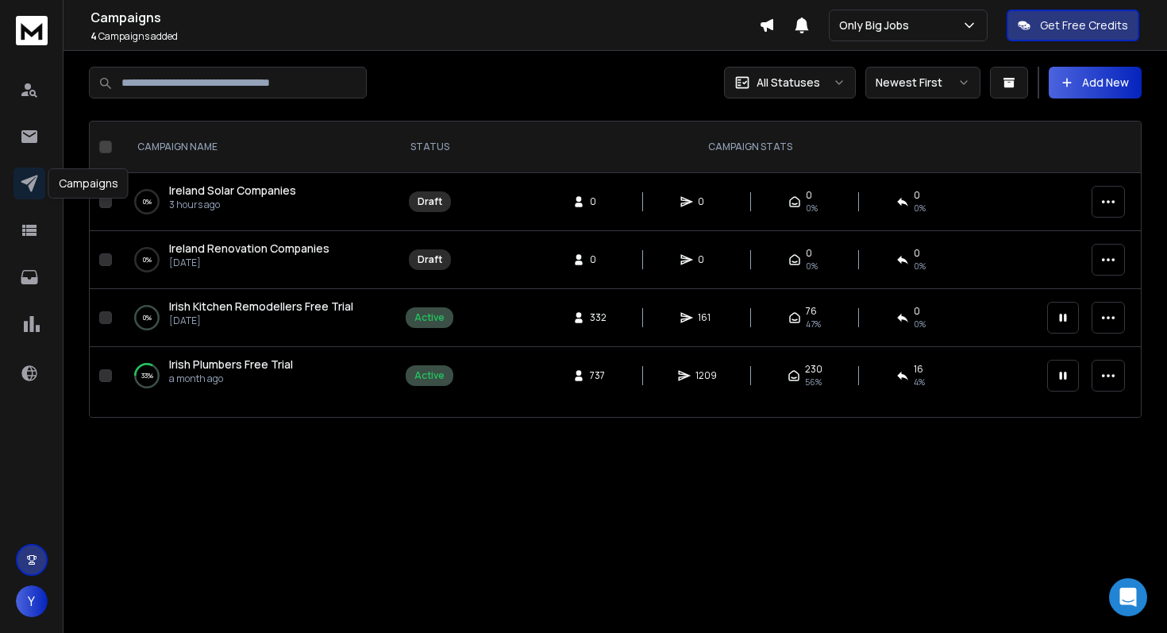
click at [450, 86] on div at bounding box center [352, 83] width 526 height 32
click at [33, 133] on icon at bounding box center [29, 136] width 16 height 13
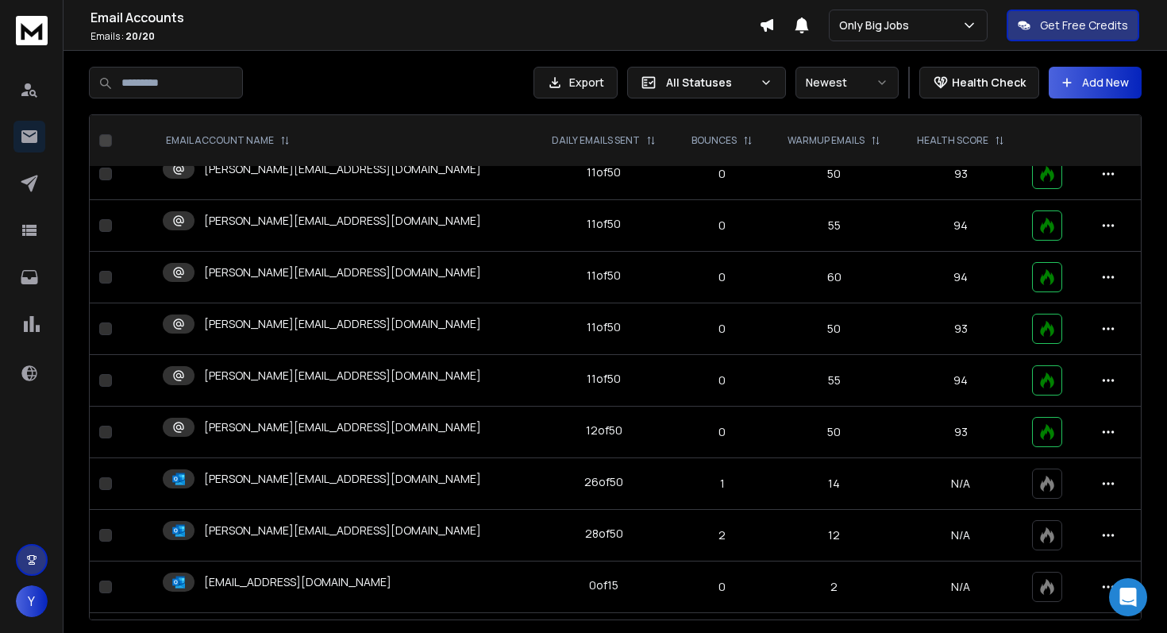
scroll to position [592, 0]
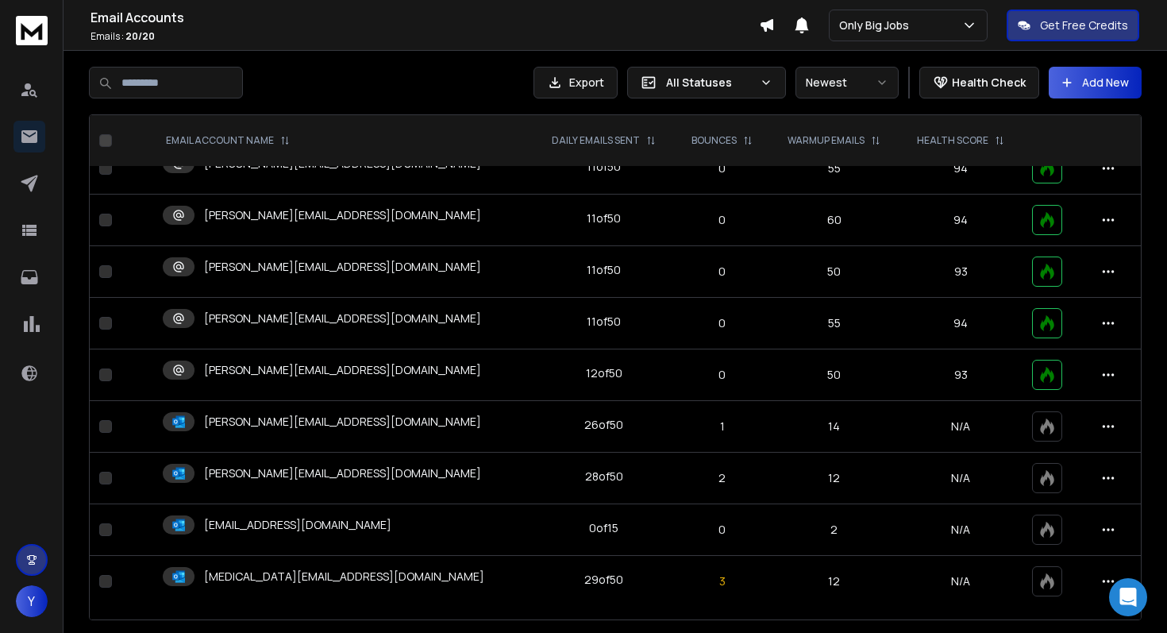
click at [684, 584] on p "3" at bounding box center [721, 581] width 75 height 16
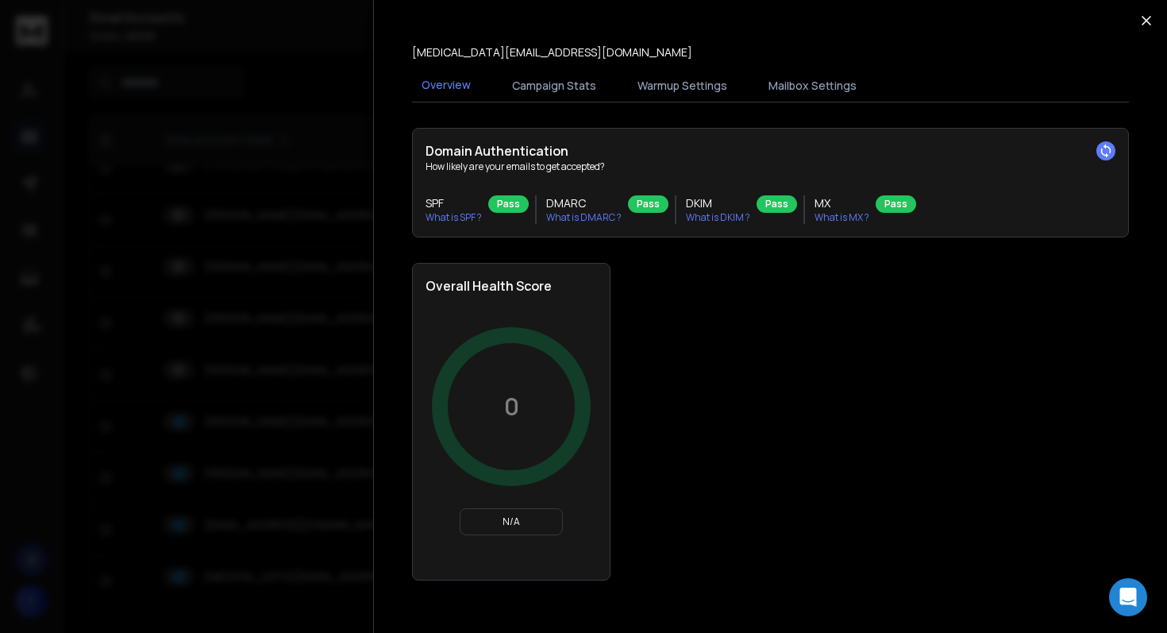
click at [1149, 15] on icon "button" at bounding box center [1147, 21] width 16 height 16
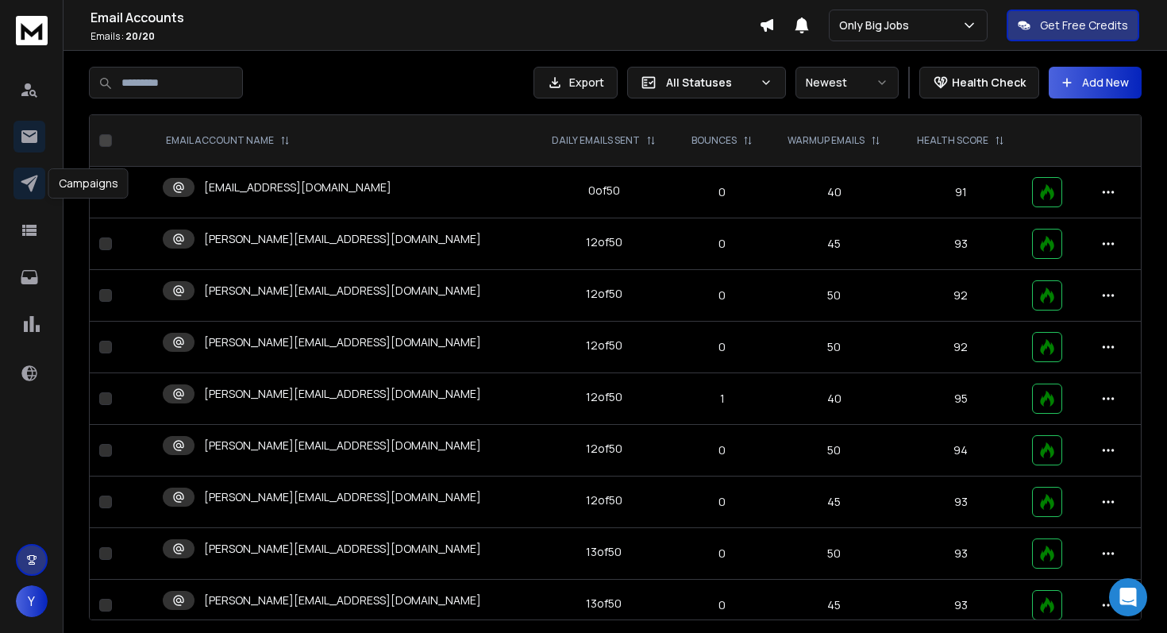
click at [40, 180] on link at bounding box center [29, 184] width 32 height 32
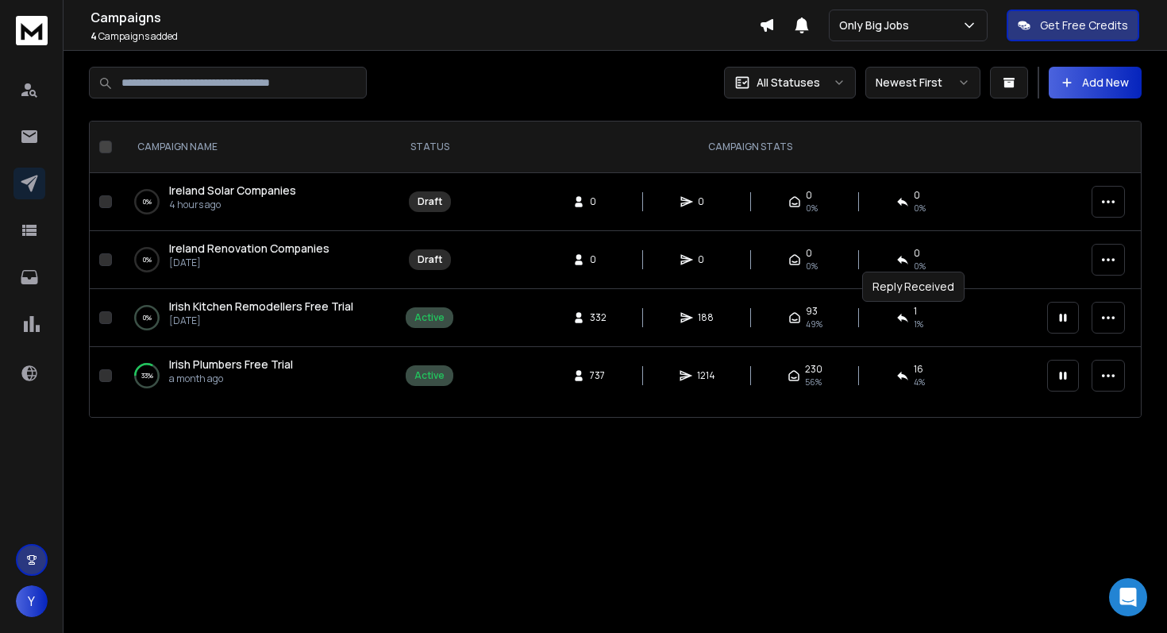
click at [905, 318] on icon at bounding box center [903, 317] width 14 height 14
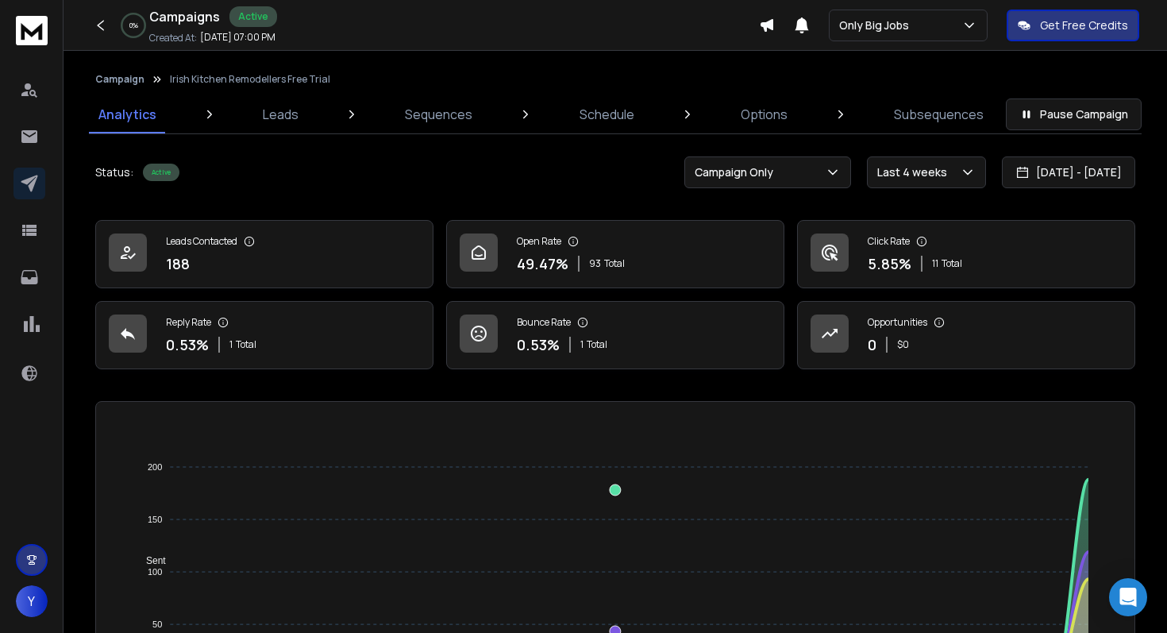
click at [236, 338] on span "Total" at bounding box center [246, 344] width 21 height 13
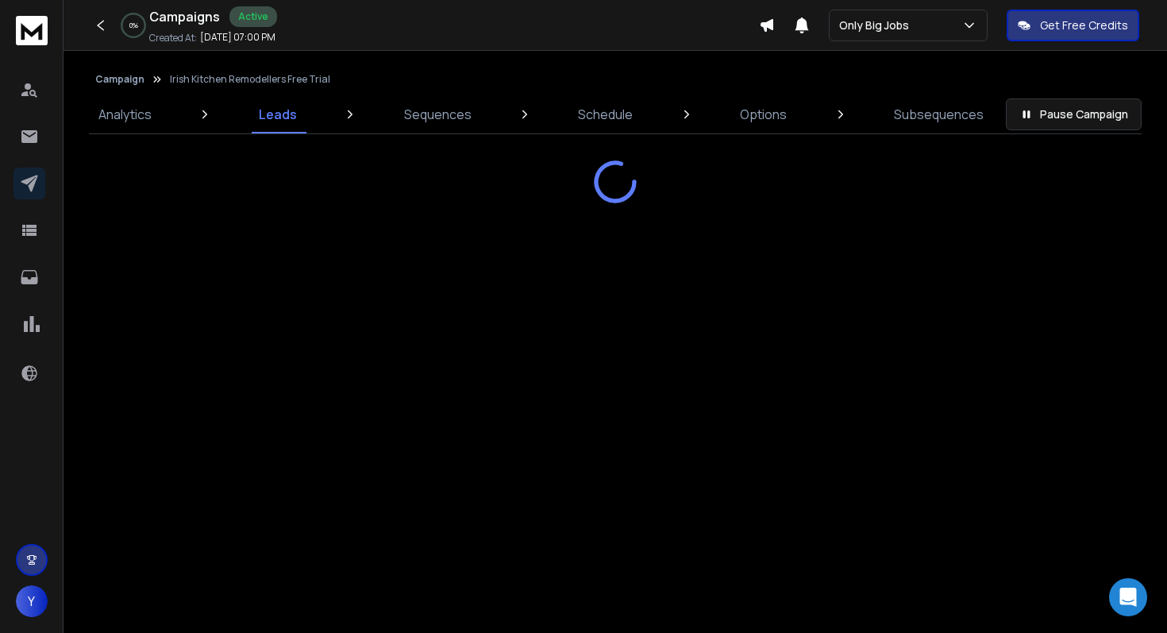
click at [181, 330] on div "Your warmest leads are on your site – Turn visits into conversations Reach Out …" at bounding box center [583, 316] width 1167 height 633
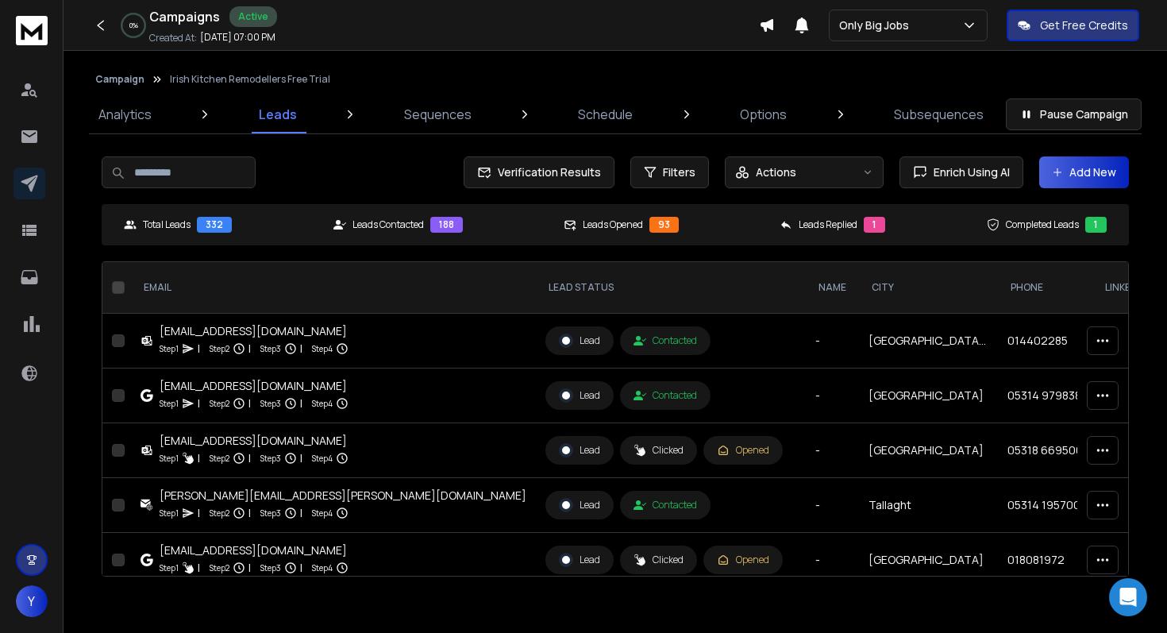
click at [818, 237] on div "Total Leads 332 Leads Contacted 188 Leads Opened 93 Leads Replied 1 Completed L…" at bounding box center [616, 224] width 1028 height 41
click at [819, 226] on p "Leads Replied" at bounding box center [828, 224] width 59 height 13
click at [784, 229] on icon at bounding box center [786, 224] width 13 height 13
click at [886, 226] on div "Total Leads 332 Leads Contacted 188 Leads Opened 93 Leads Replied 1 Completed L…" at bounding box center [616, 224] width 1028 height 41
click at [29, 279] on icon at bounding box center [29, 277] width 19 height 19
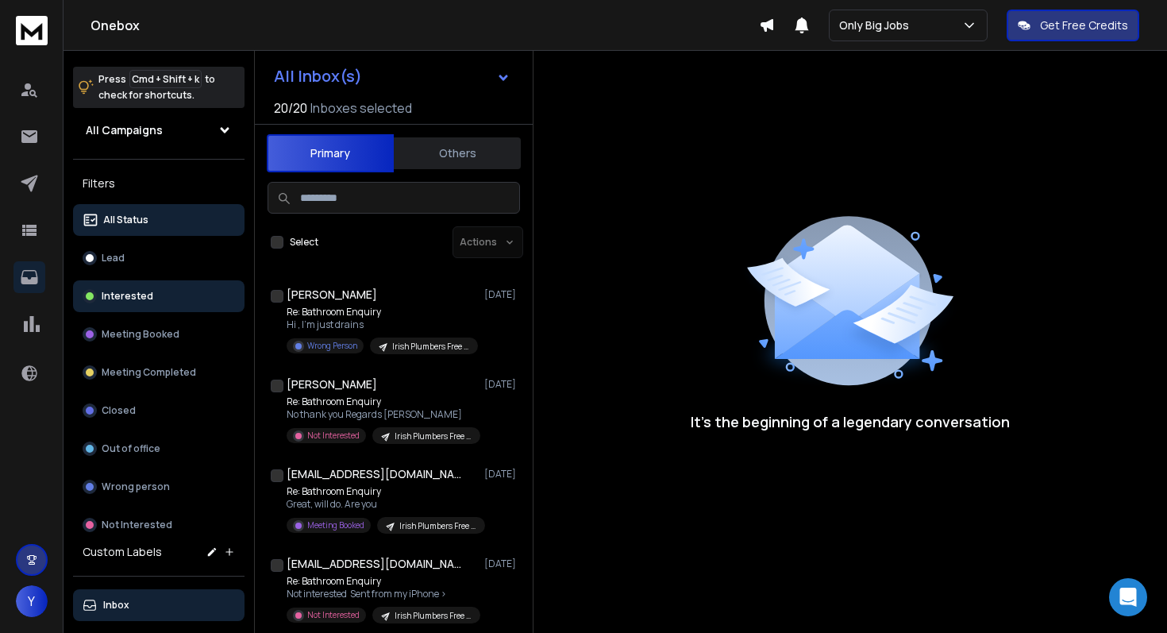
click at [125, 307] on button "Interested" at bounding box center [159, 296] width 172 height 32
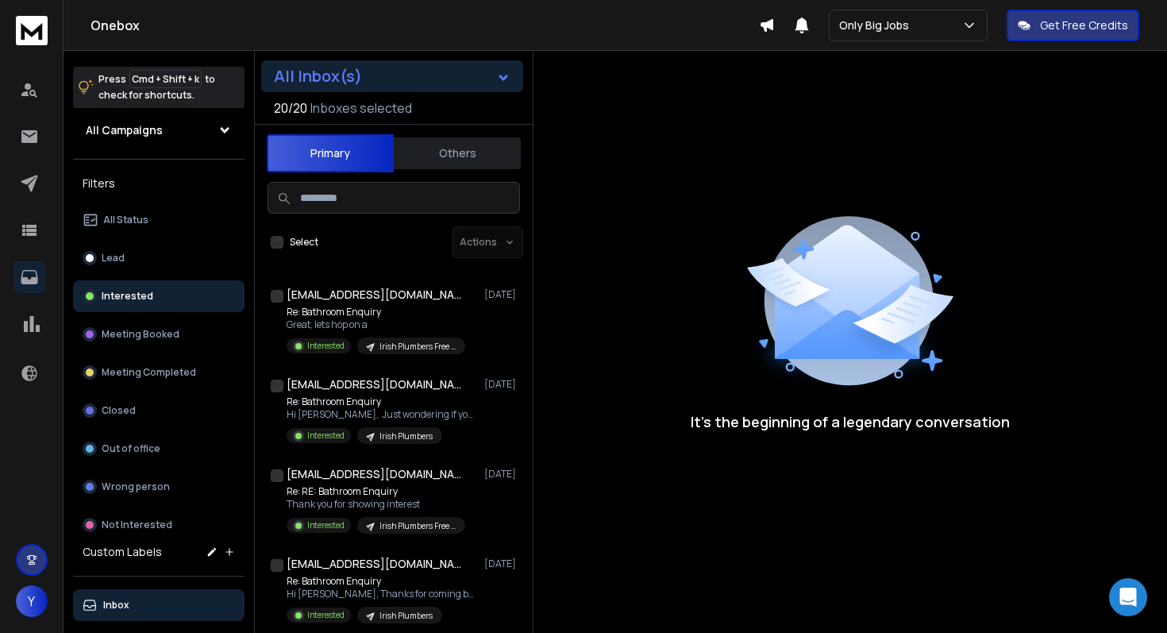
click at [403, 86] on button "All Inbox(s)" at bounding box center [392, 76] width 262 height 32
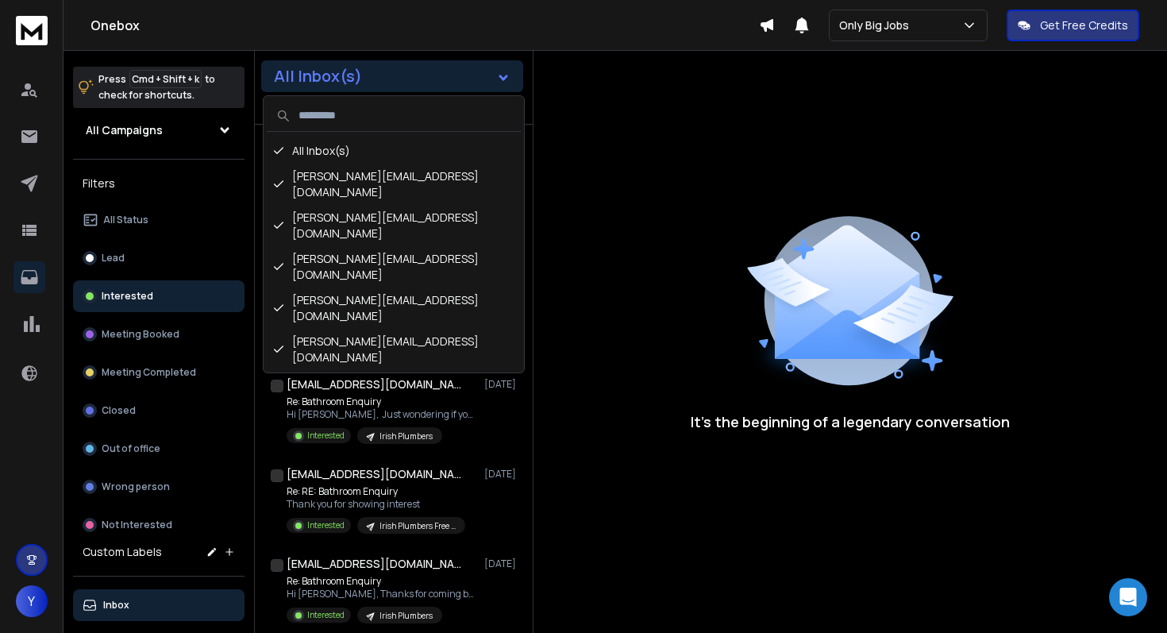
click at [403, 83] on button "All Inbox(s)" at bounding box center [392, 76] width 262 height 32
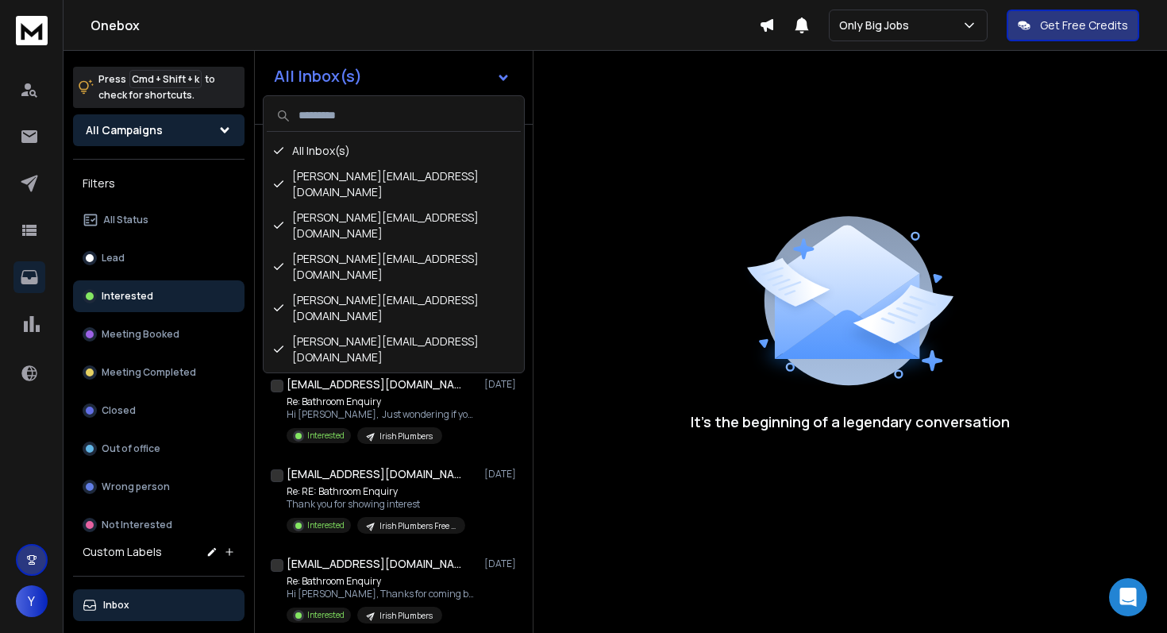
click at [220, 129] on icon at bounding box center [224, 130] width 9 height 6
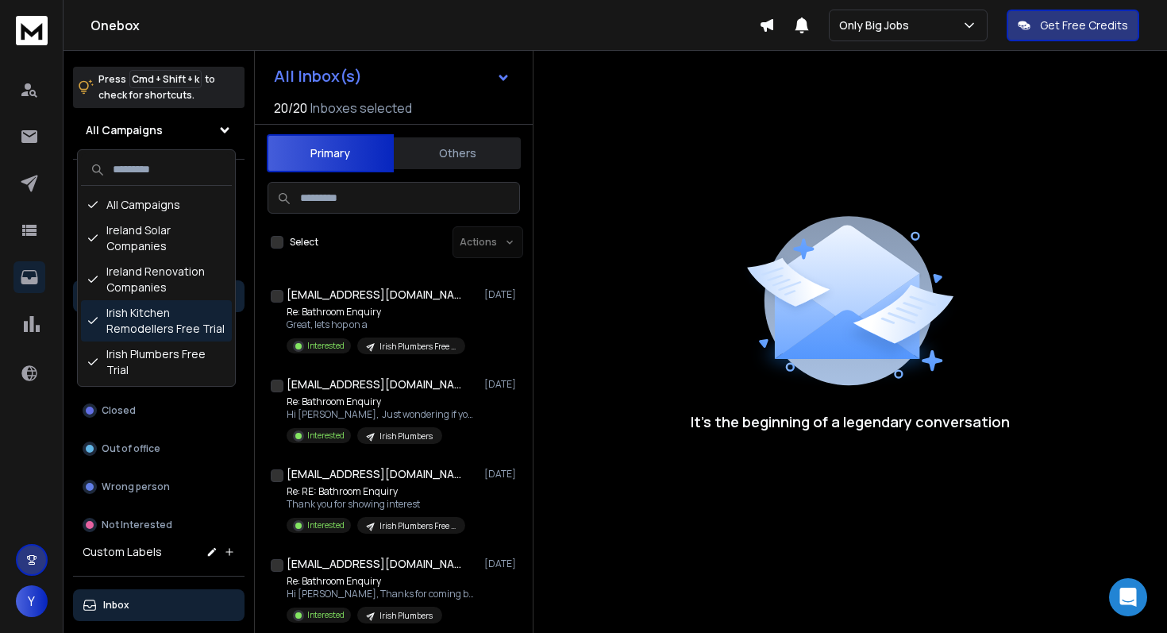
click at [153, 319] on div "Irish Kitchen Remodellers Free Trial" at bounding box center [156, 320] width 151 height 41
click at [145, 324] on div "Irish Kitchen Remodellers Free Trial" at bounding box center [156, 320] width 151 height 41
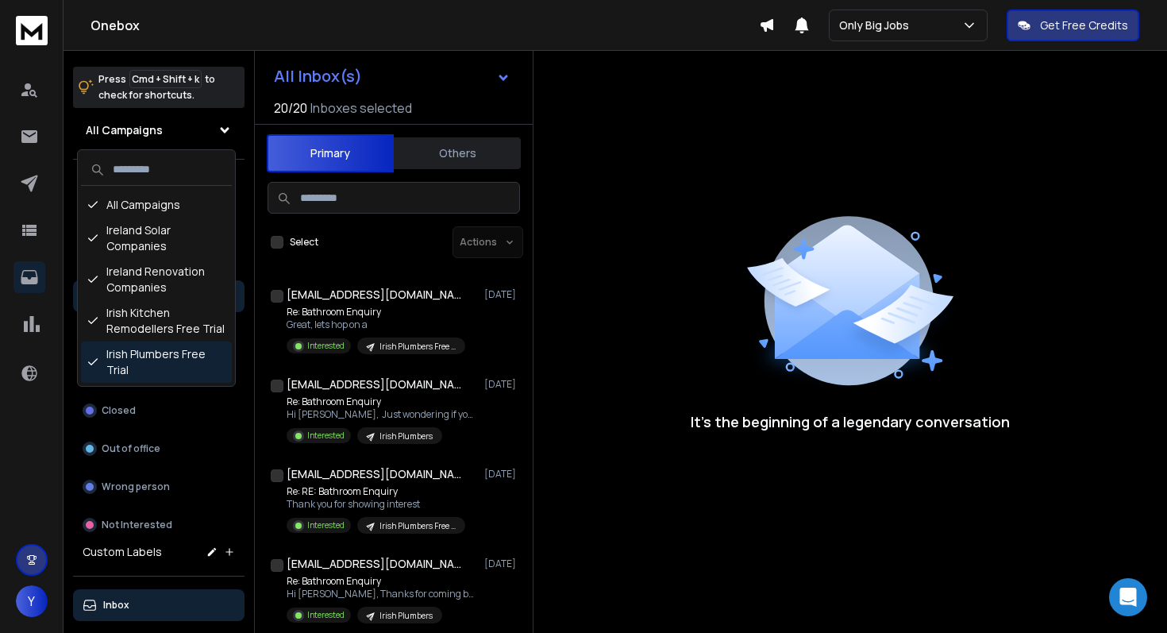
click at [137, 357] on div "Irish Plumbers Free Trial" at bounding box center [156, 361] width 151 height 41
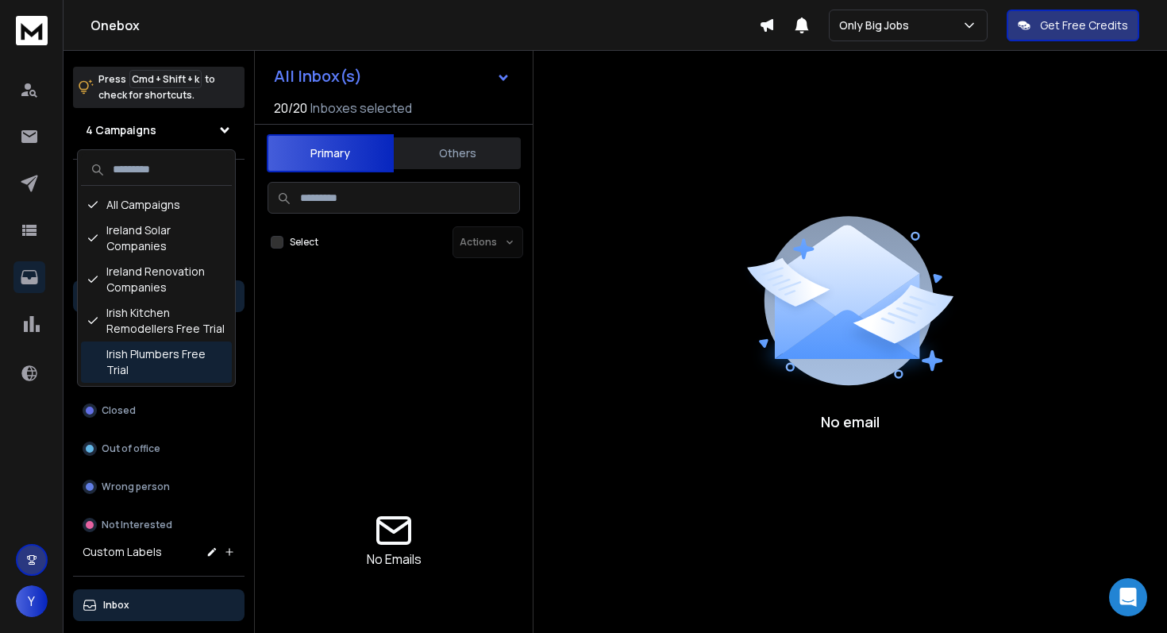
click at [123, 365] on div "Irish Plumbers Free Trial" at bounding box center [156, 361] width 151 height 41
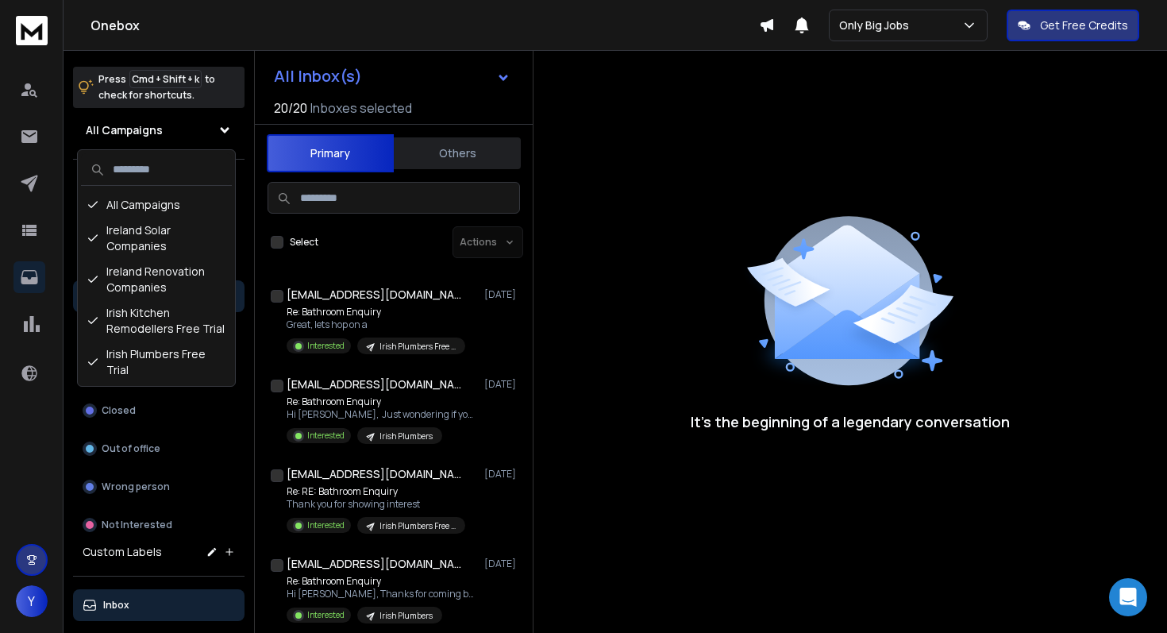
click at [592, 156] on div "It’s the beginning of a legendary conversation" at bounding box center [851, 320] width 634 height 538
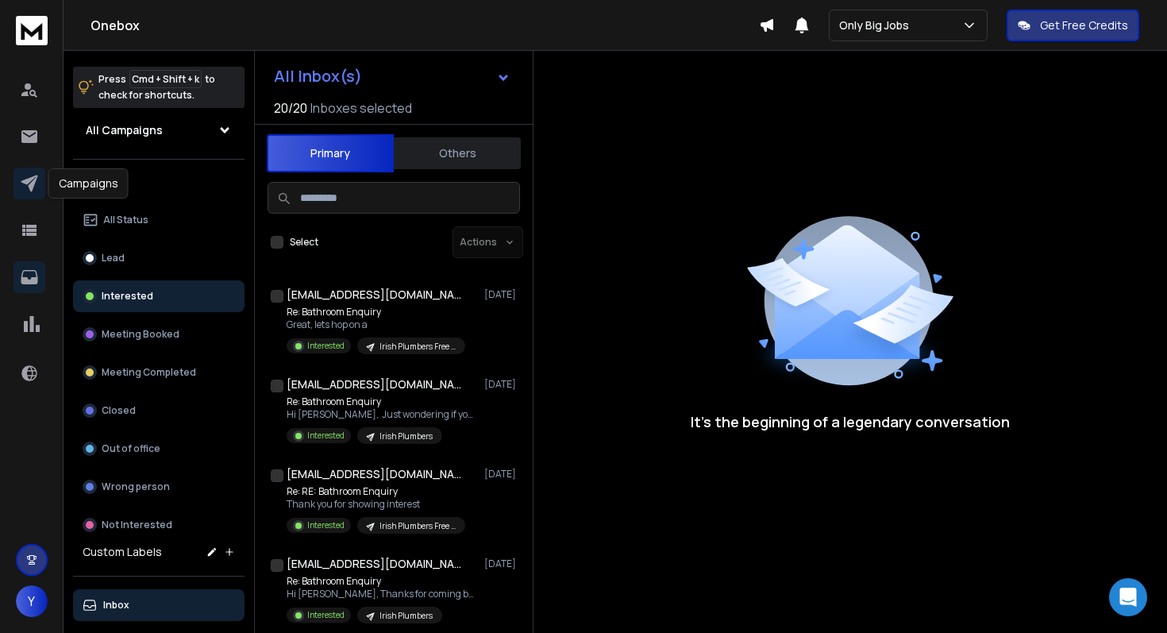
click at [37, 183] on icon at bounding box center [29, 183] width 19 height 19
